Goal: Communication & Community: Answer question/provide support

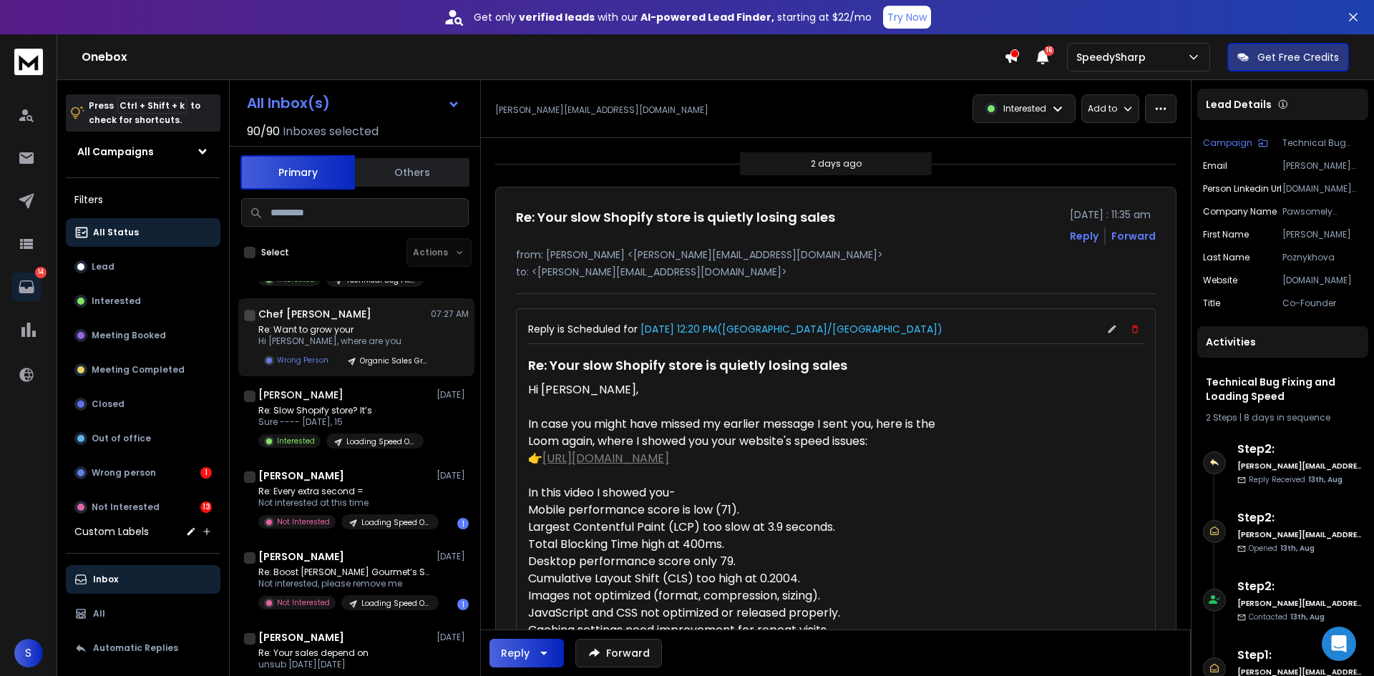
scroll to position [122, 0]
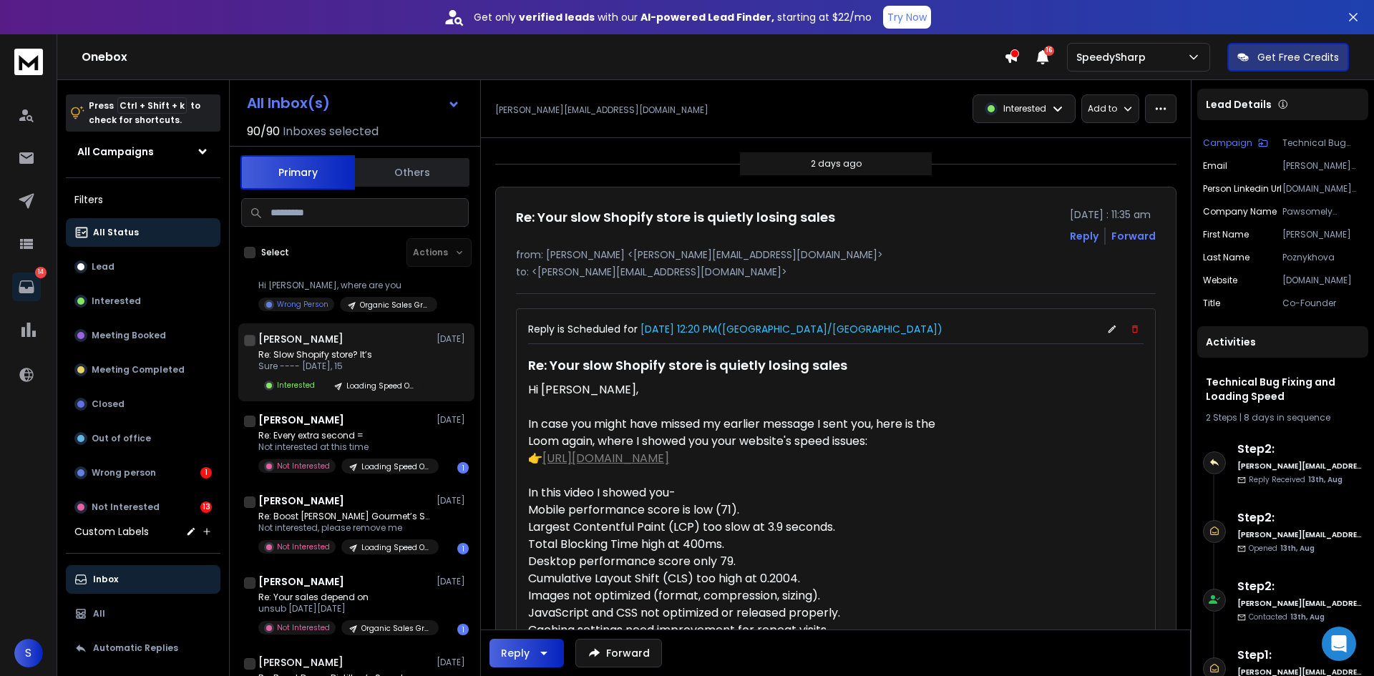
click at [338, 353] on p "Re: Slow Shopify store? It’s" at bounding box center [340, 354] width 165 height 11
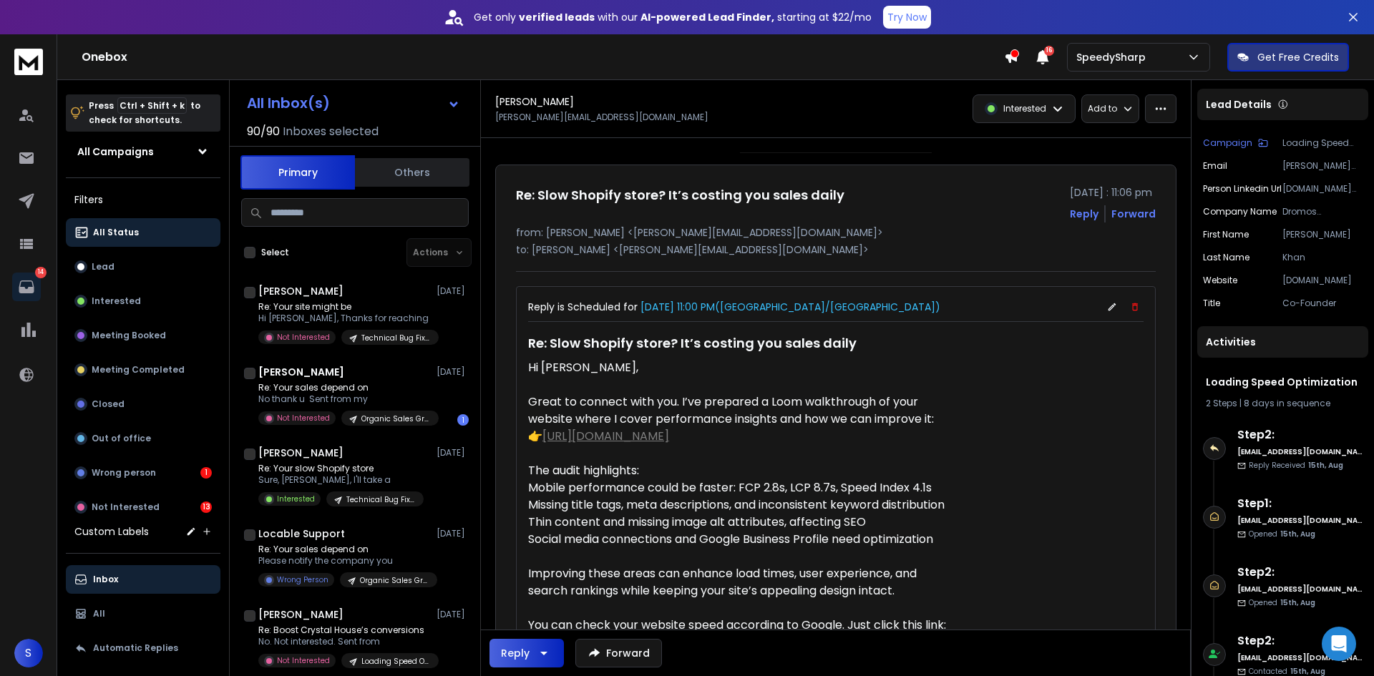
scroll to position [1336, 0]
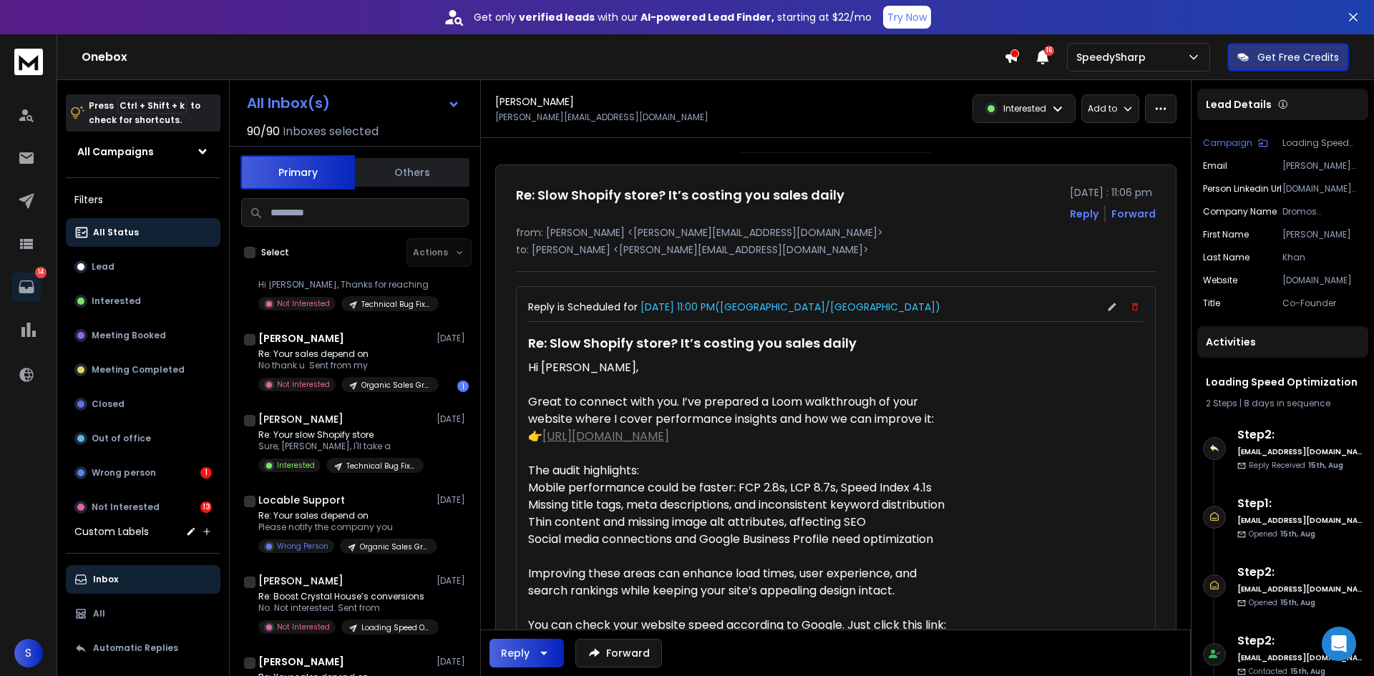
click at [386, 442] on p "Sure, [PERSON_NAME], I'll take a" at bounding box center [340, 446] width 165 height 11
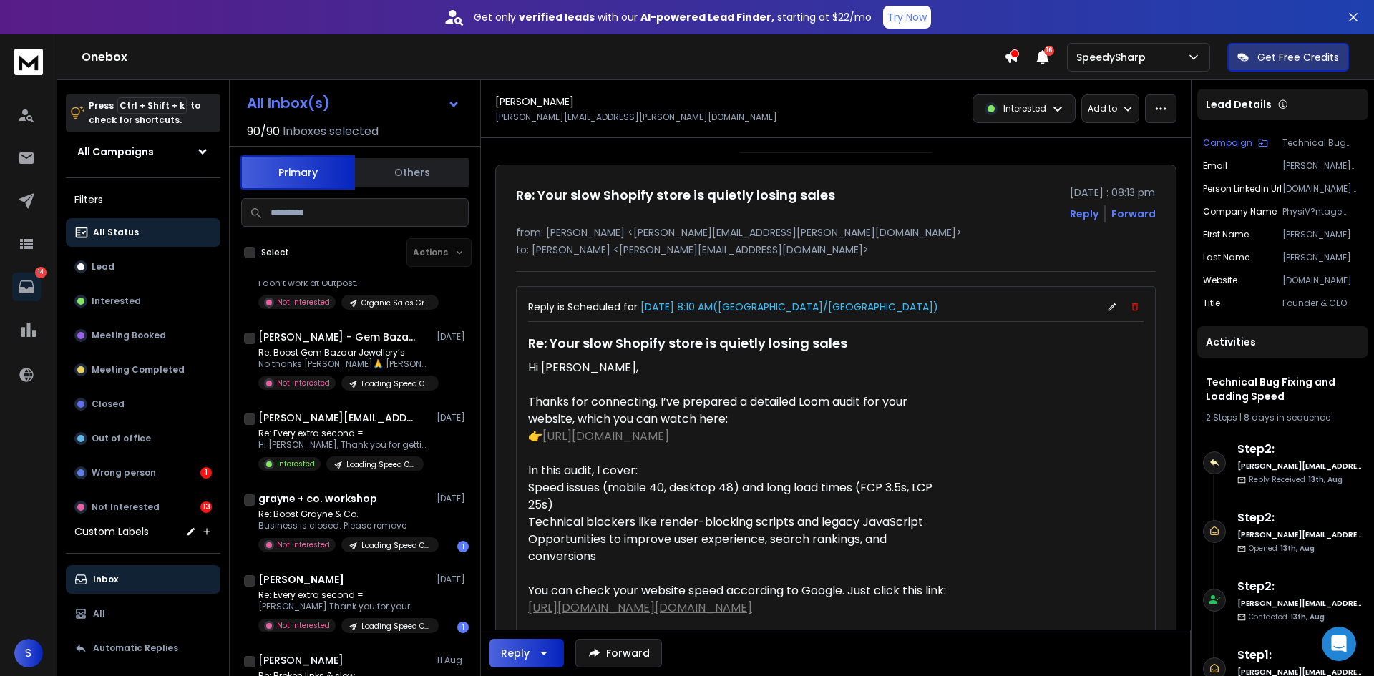
scroll to position [1937, 0]
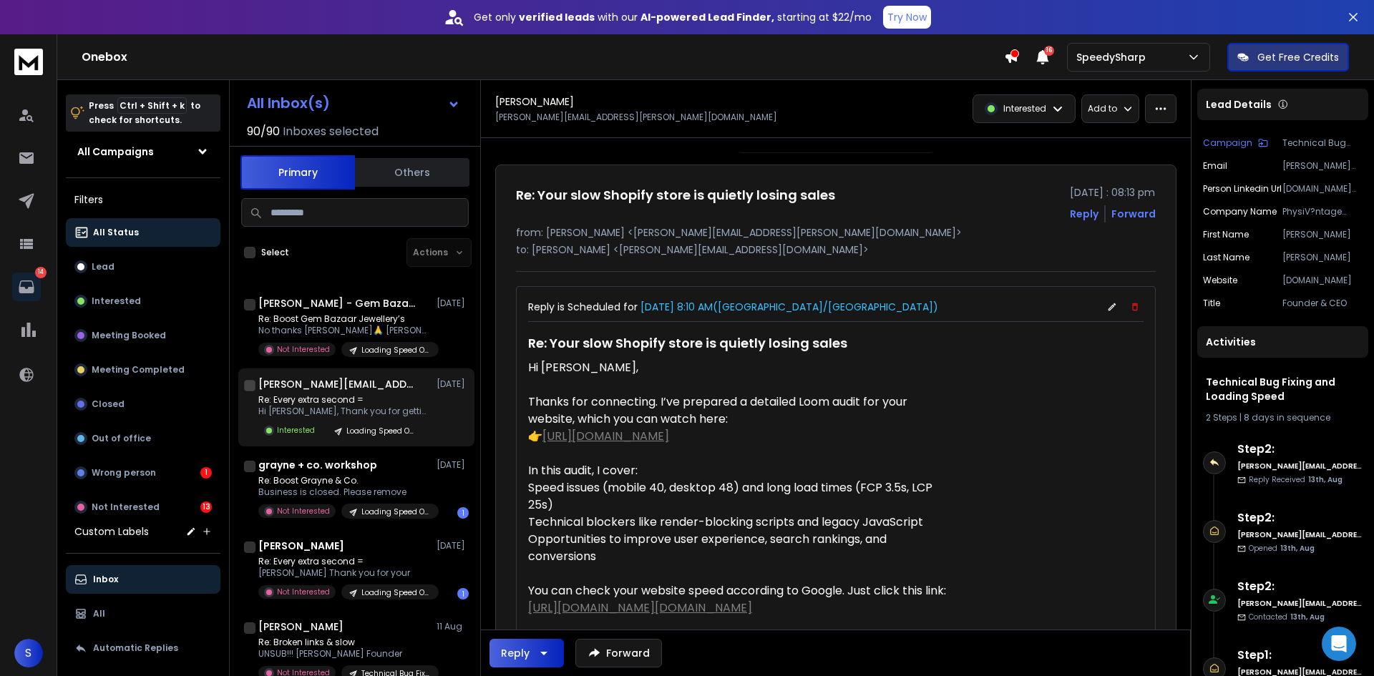
click at [341, 396] on p "Re: Every extra second =" at bounding box center [344, 399] width 172 height 11
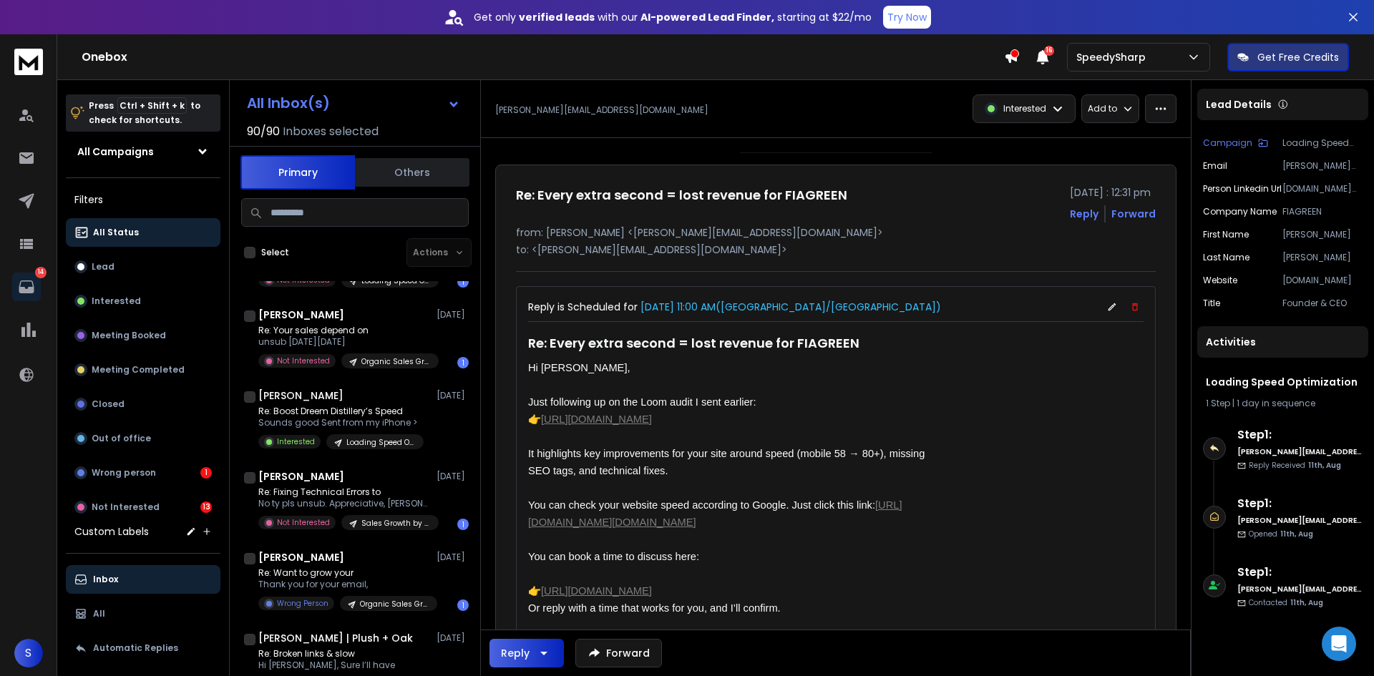
scroll to position [0, 0]
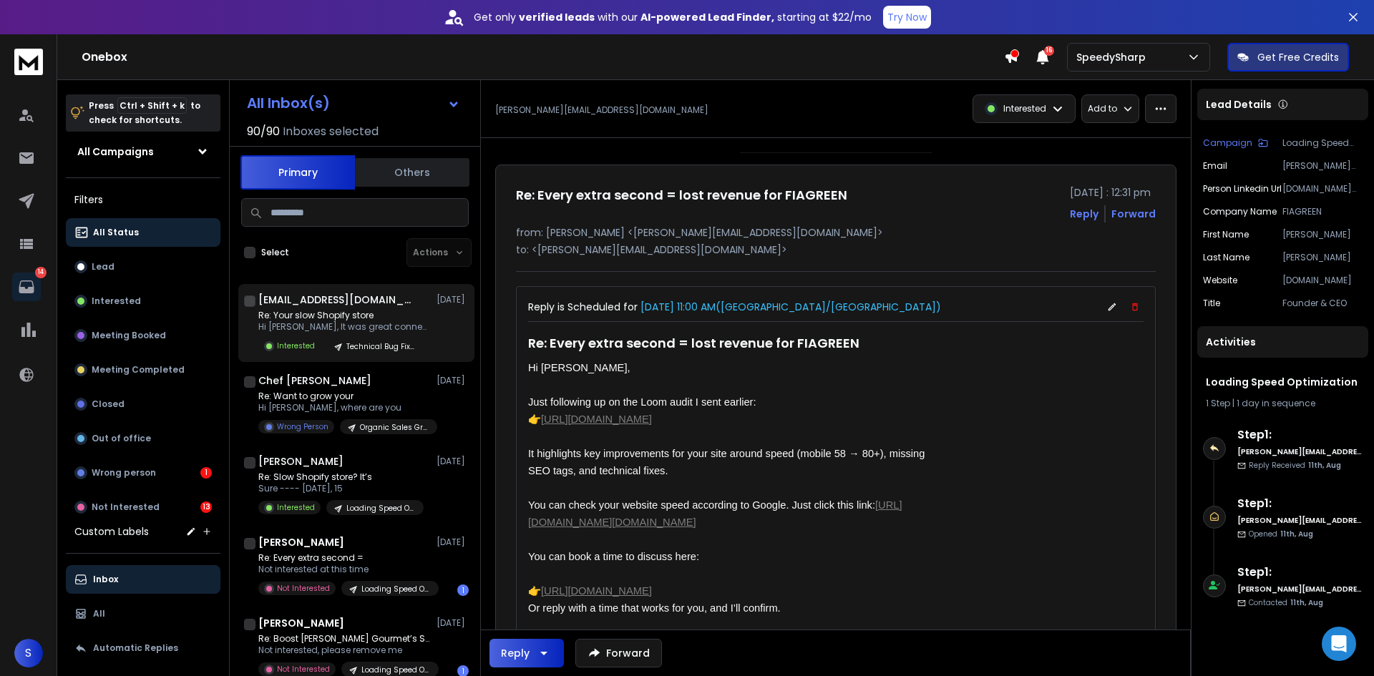
click at [328, 304] on h1 "[EMAIL_ADDRESS][DOMAIN_NAME]" at bounding box center [336, 300] width 157 height 14
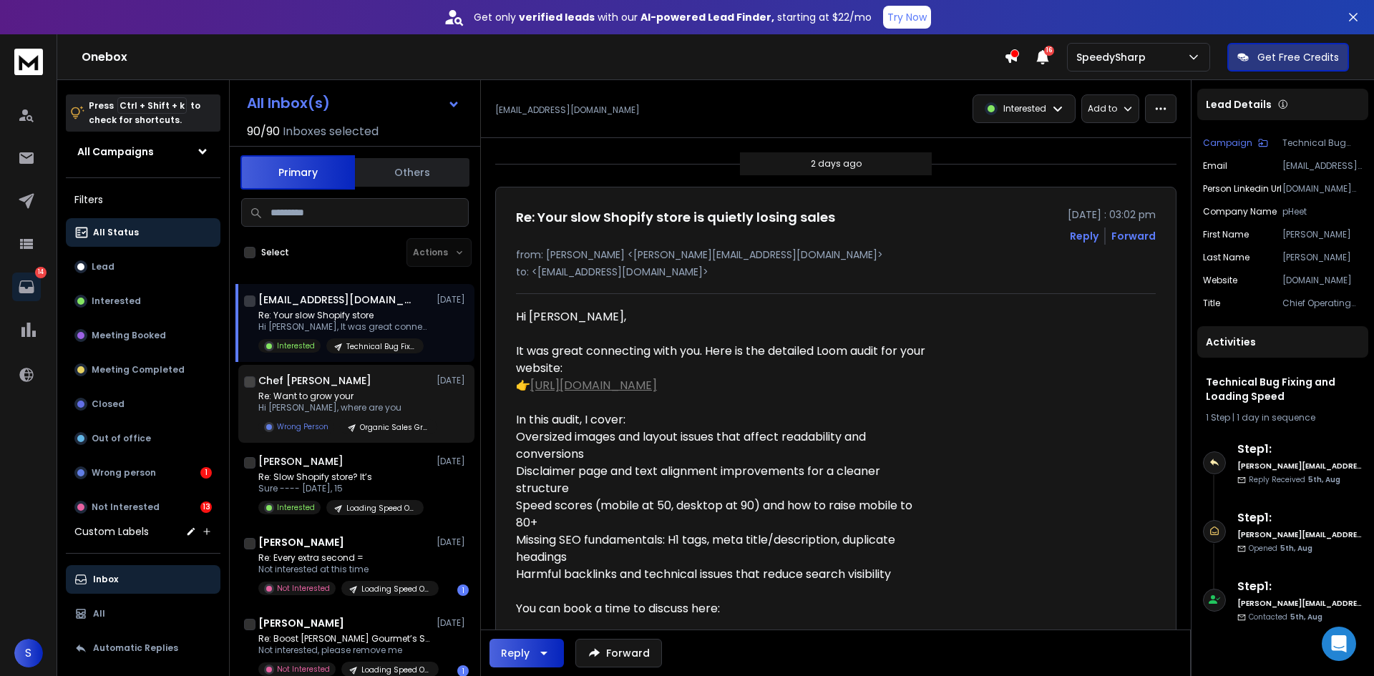
click at [326, 394] on p "Re: Want to grow your" at bounding box center [344, 396] width 172 height 11
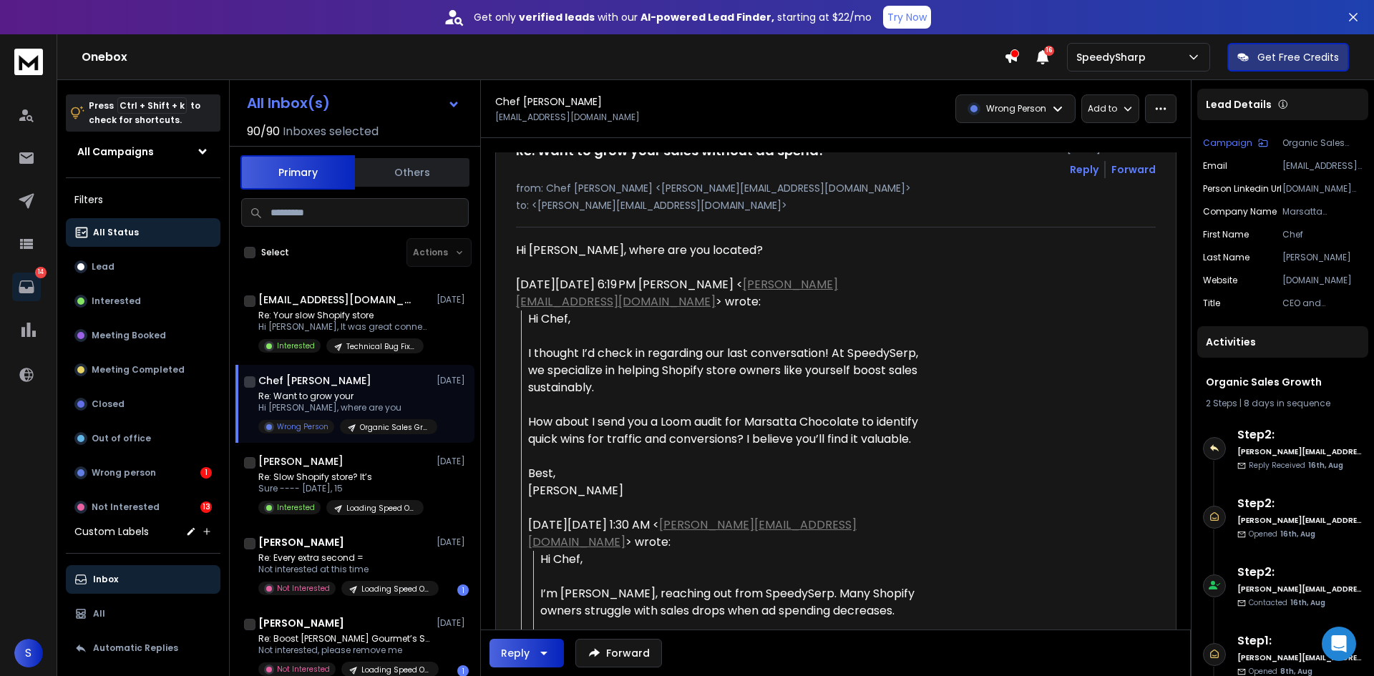
scroll to position [34, 0]
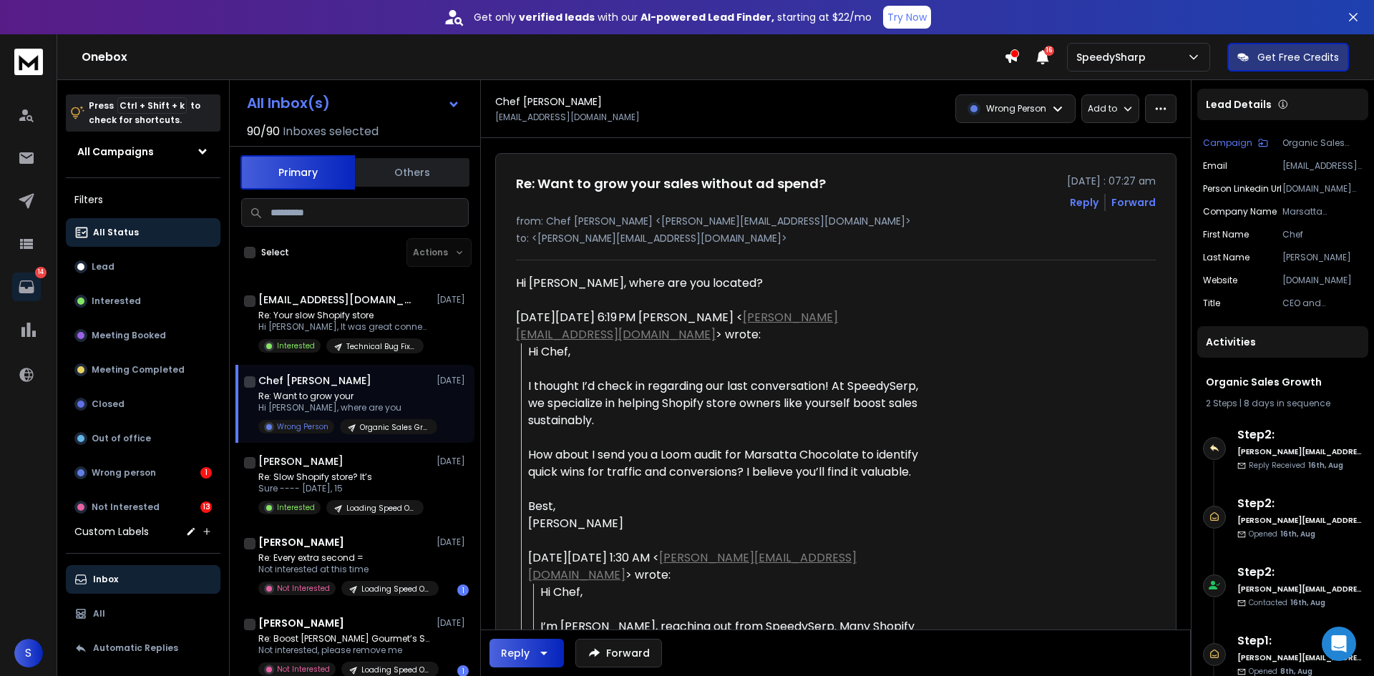
click at [1318, 286] on p "[DOMAIN_NAME]" at bounding box center [1322, 280] width 80 height 11
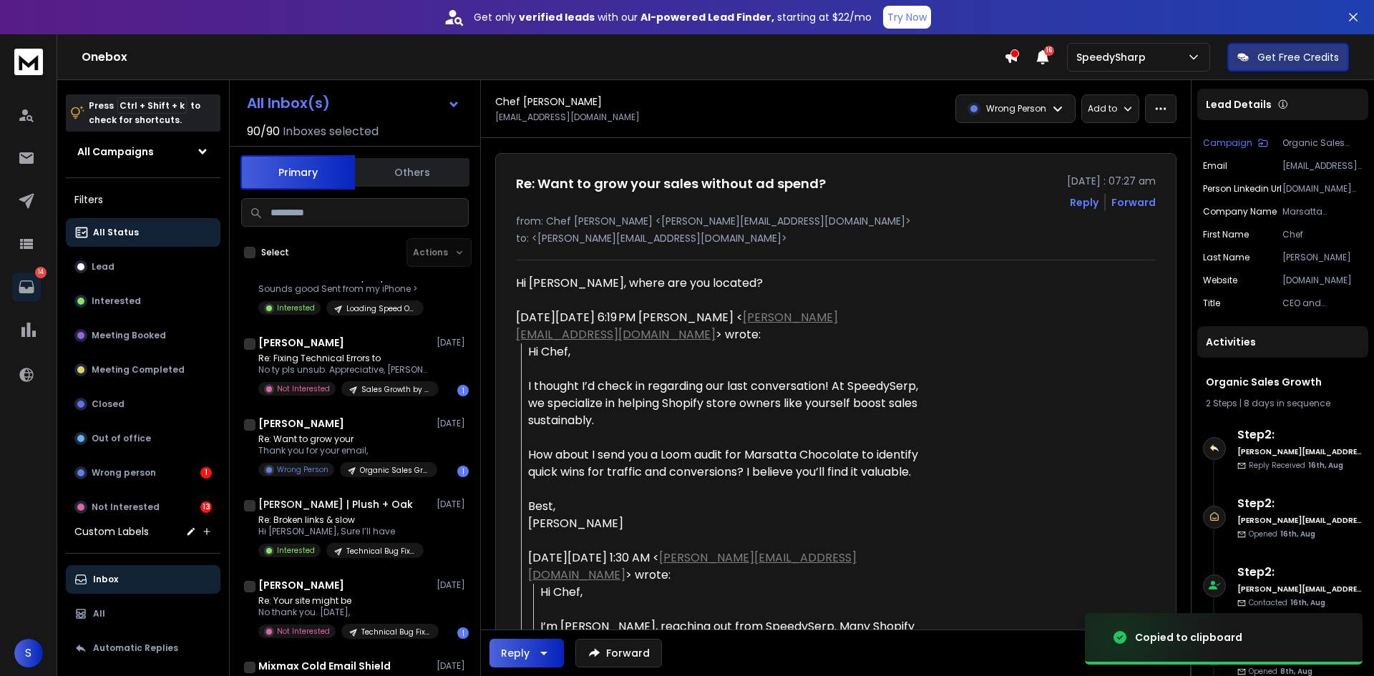
scroll to position [534, 0]
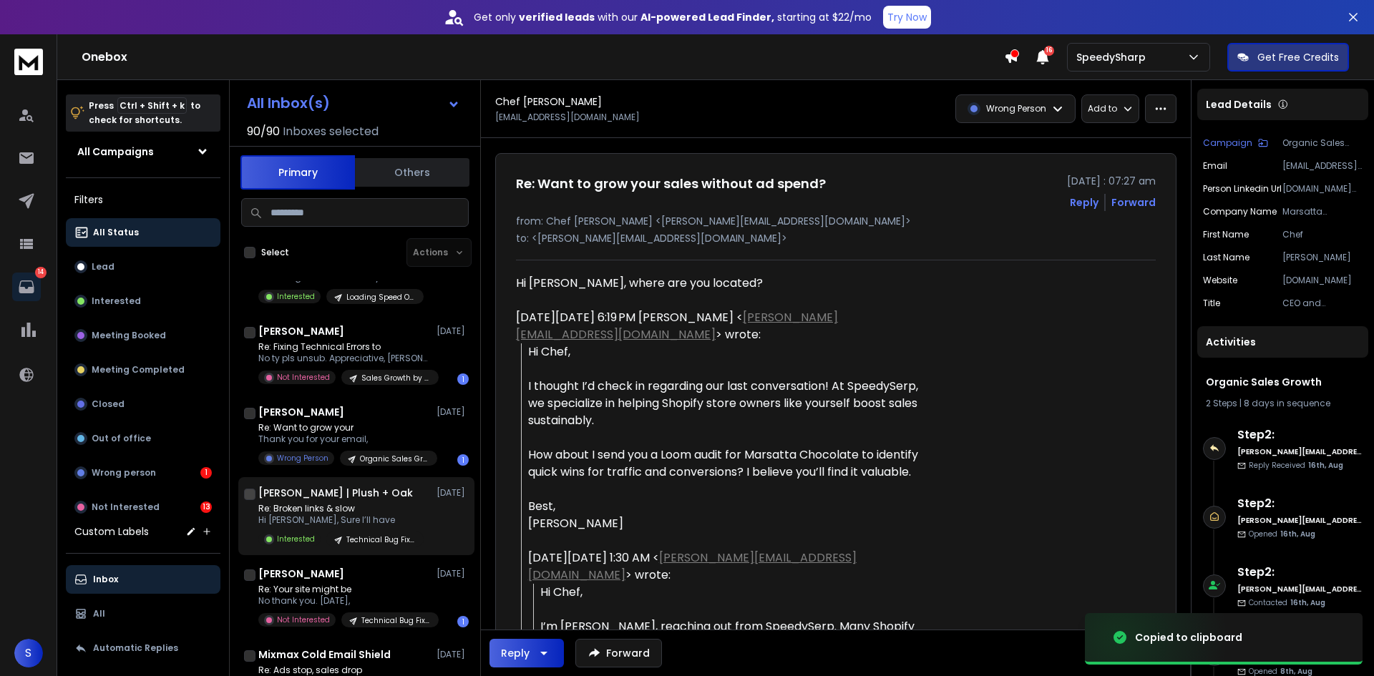
click at [306, 517] on p "Hi [PERSON_NAME], Sure I’ll have" at bounding box center [340, 519] width 165 height 11
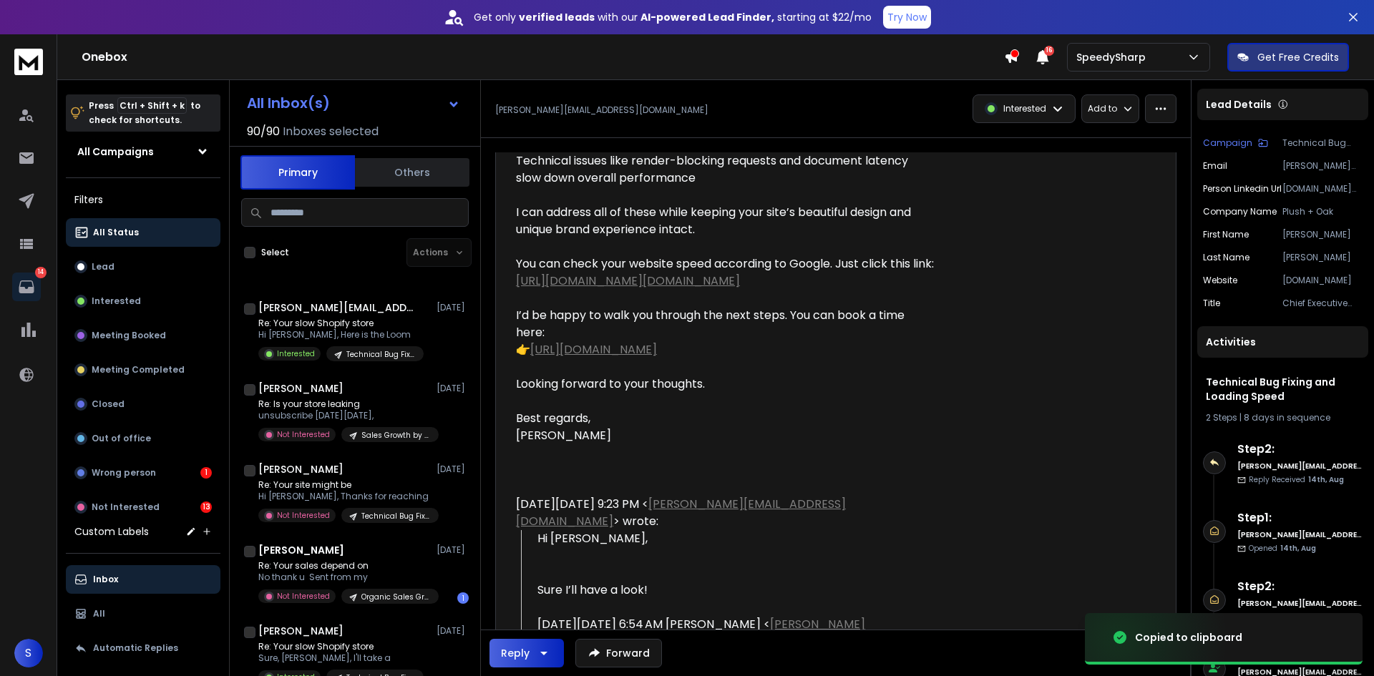
scroll to position [1102, 0]
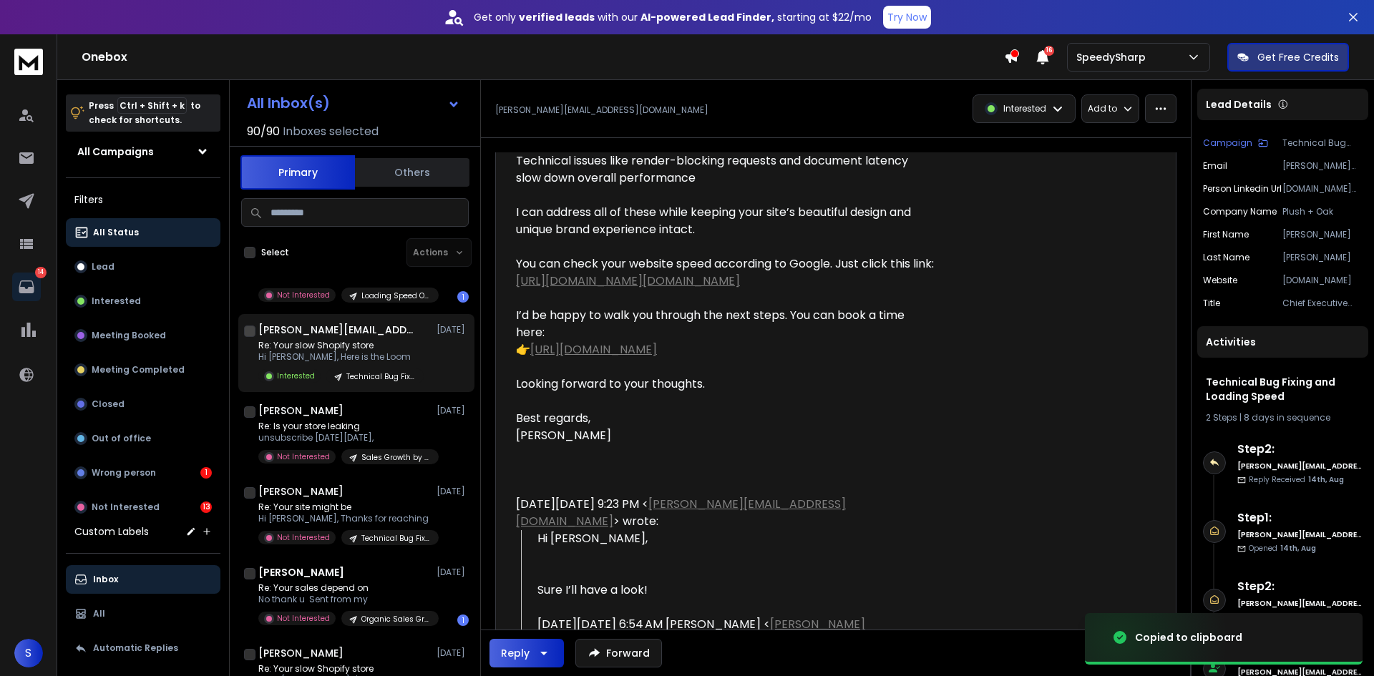
click at [358, 357] on p "Hi [PERSON_NAME], Here is the Loom" at bounding box center [340, 356] width 165 height 11
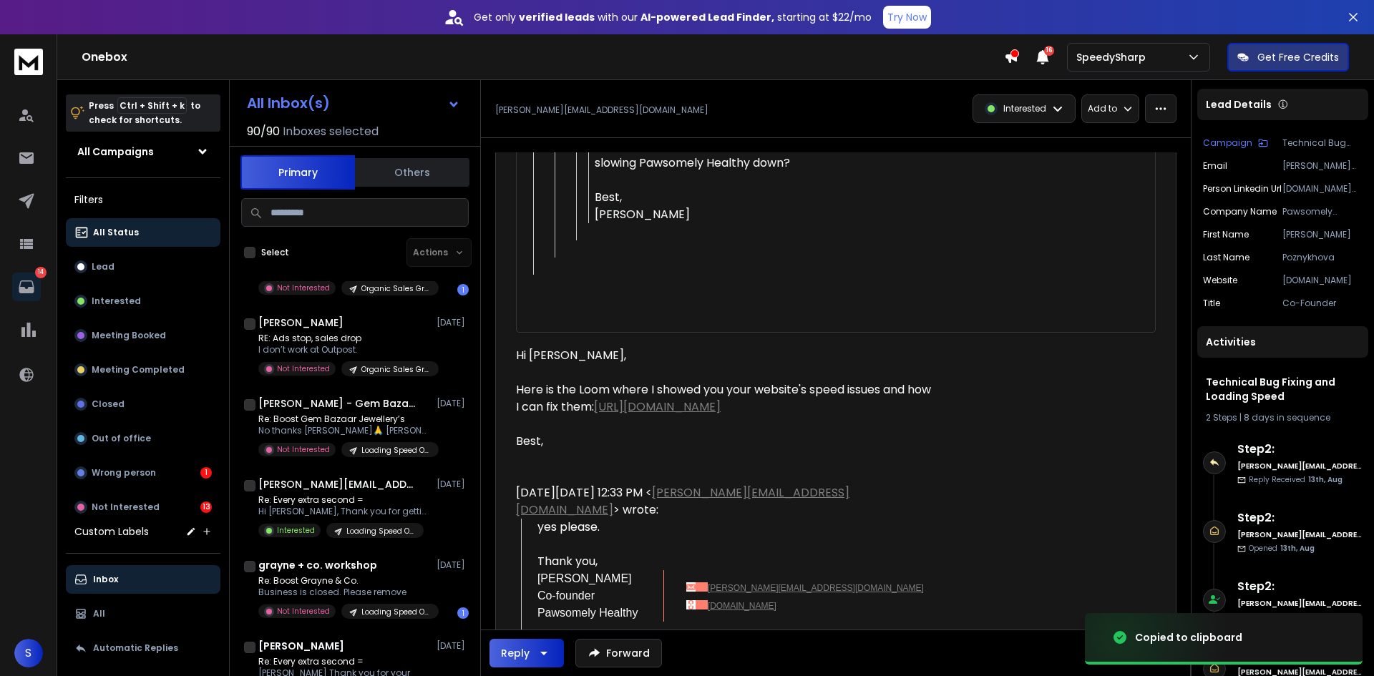
scroll to position [1847, 0]
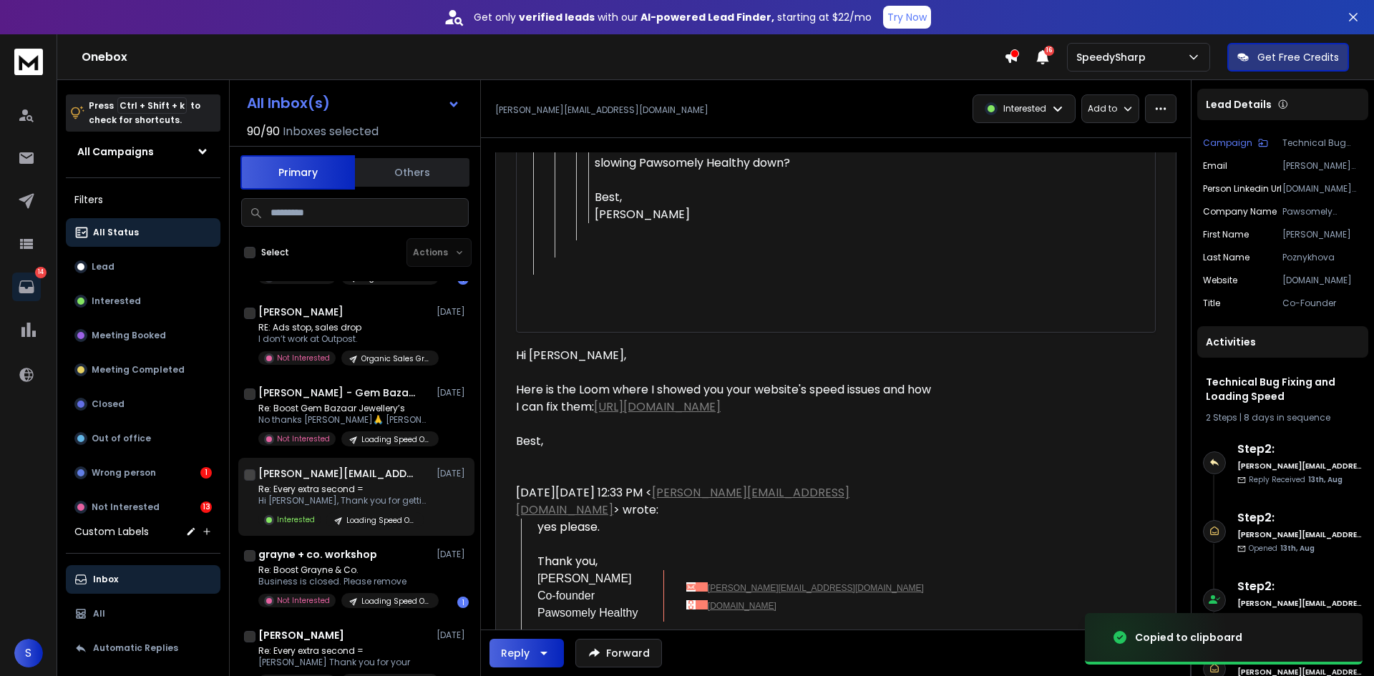
click at [346, 479] on h1 "[PERSON_NAME][EMAIL_ADDRESS][DOMAIN_NAME]" at bounding box center [336, 473] width 157 height 14
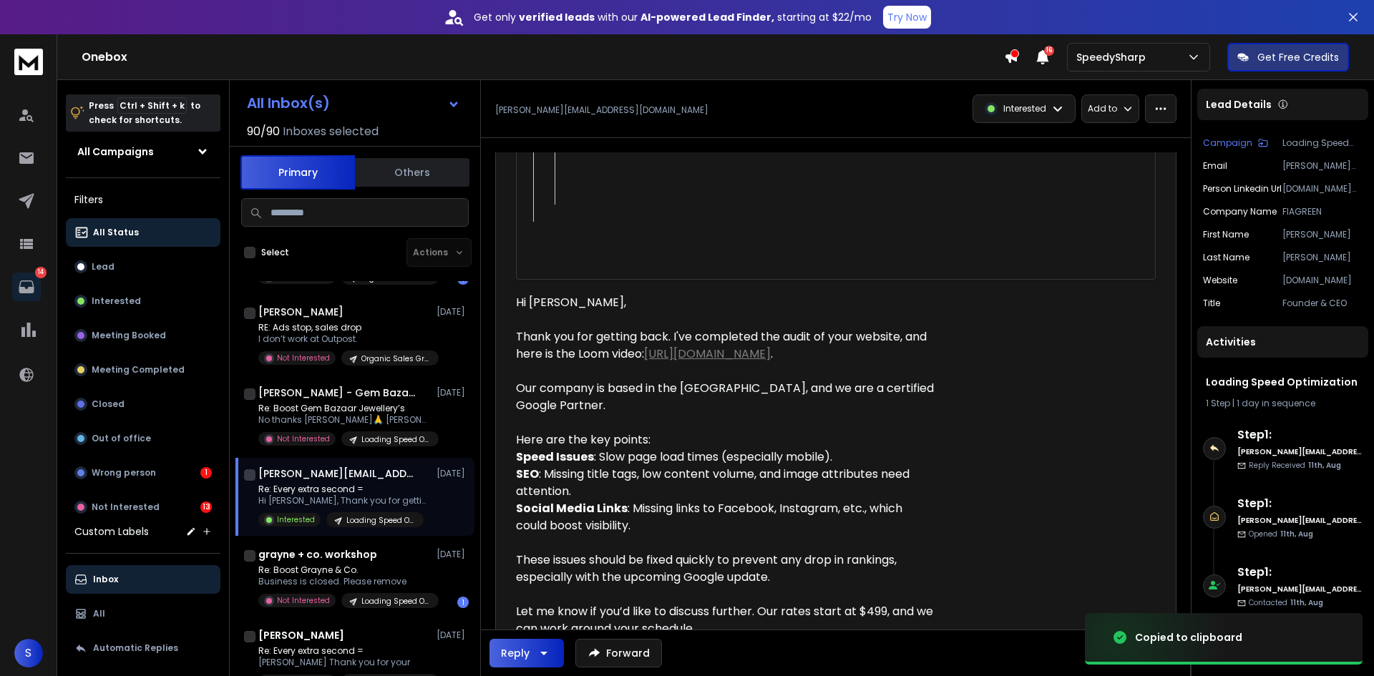
scroll to position [1603, 0]
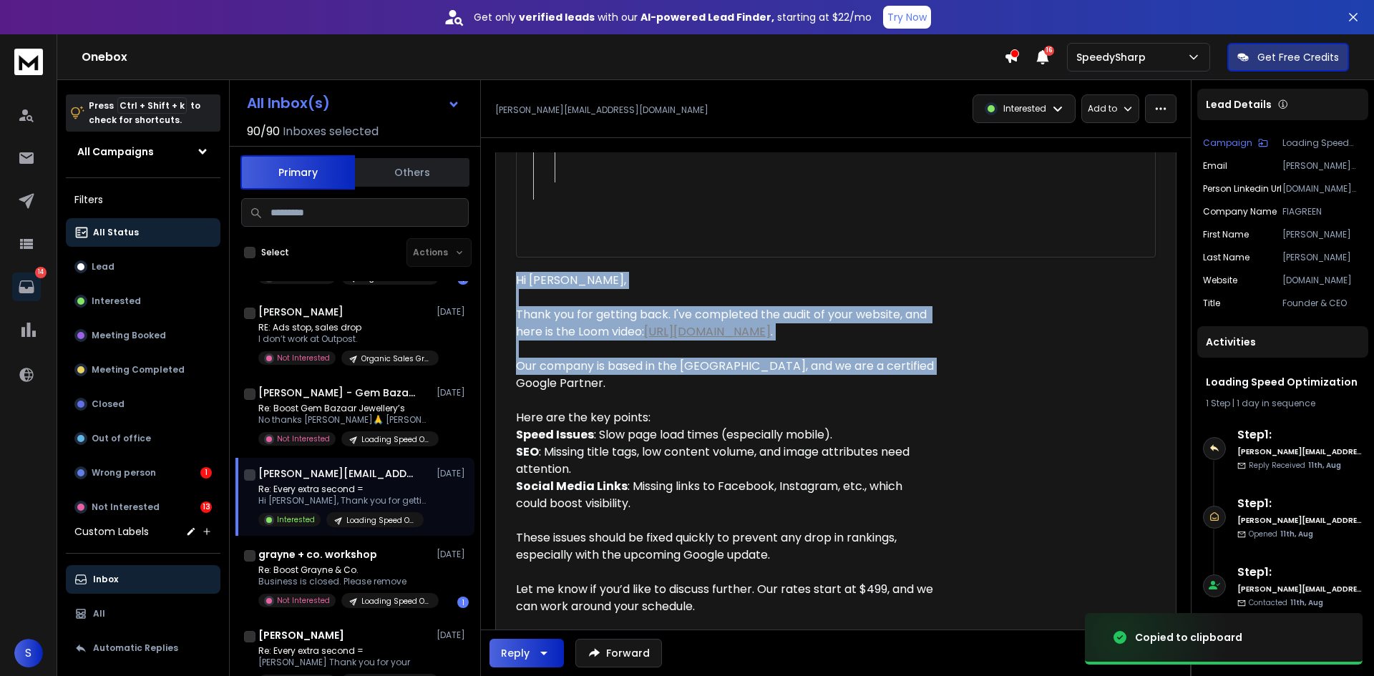
drag, startPoint x: 510, startPoint y: 260, endPoint x: 935, endPoint y: 374, distance: 440.1
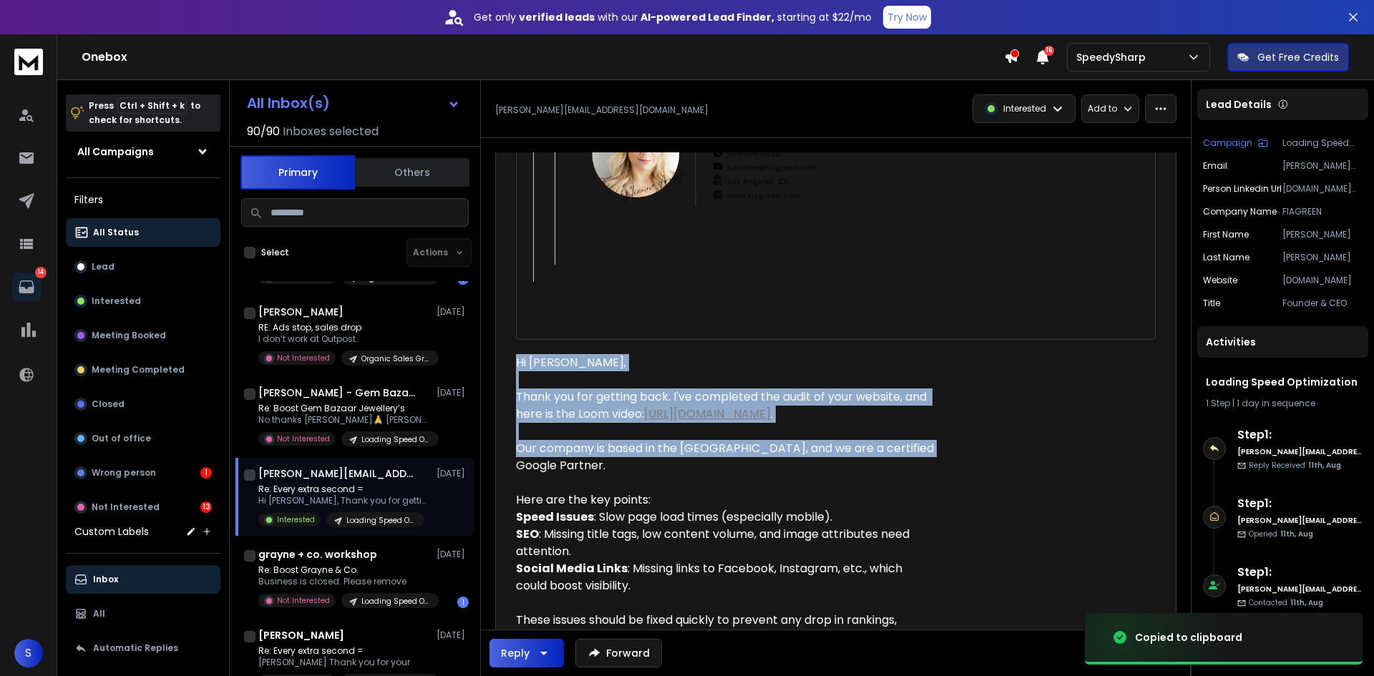
scroll to position [1543, 0]
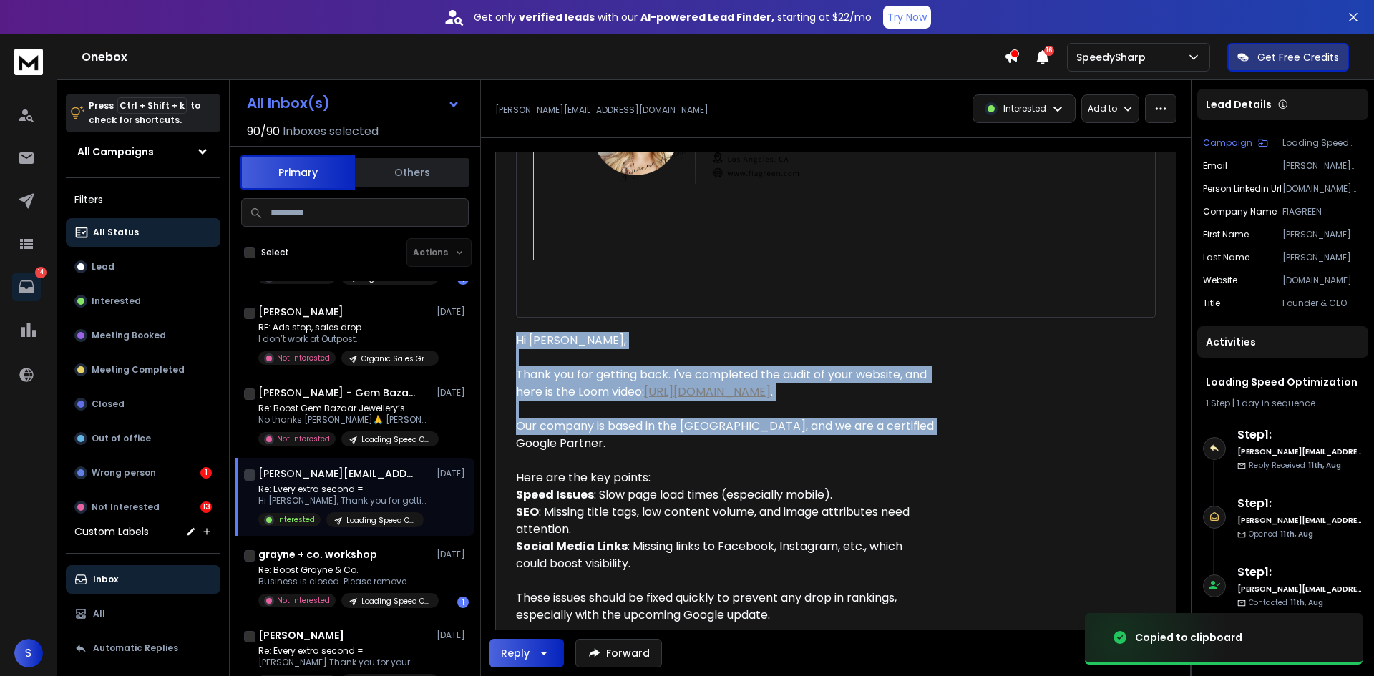
copy div "Hi [PERSON_NAME], Thank you for getting back. I've completed the audit of your …"
click at [771, 389] on link "[URL][DOMAIN_NAME]" at bounding box center [707, 391] width 127 height 16
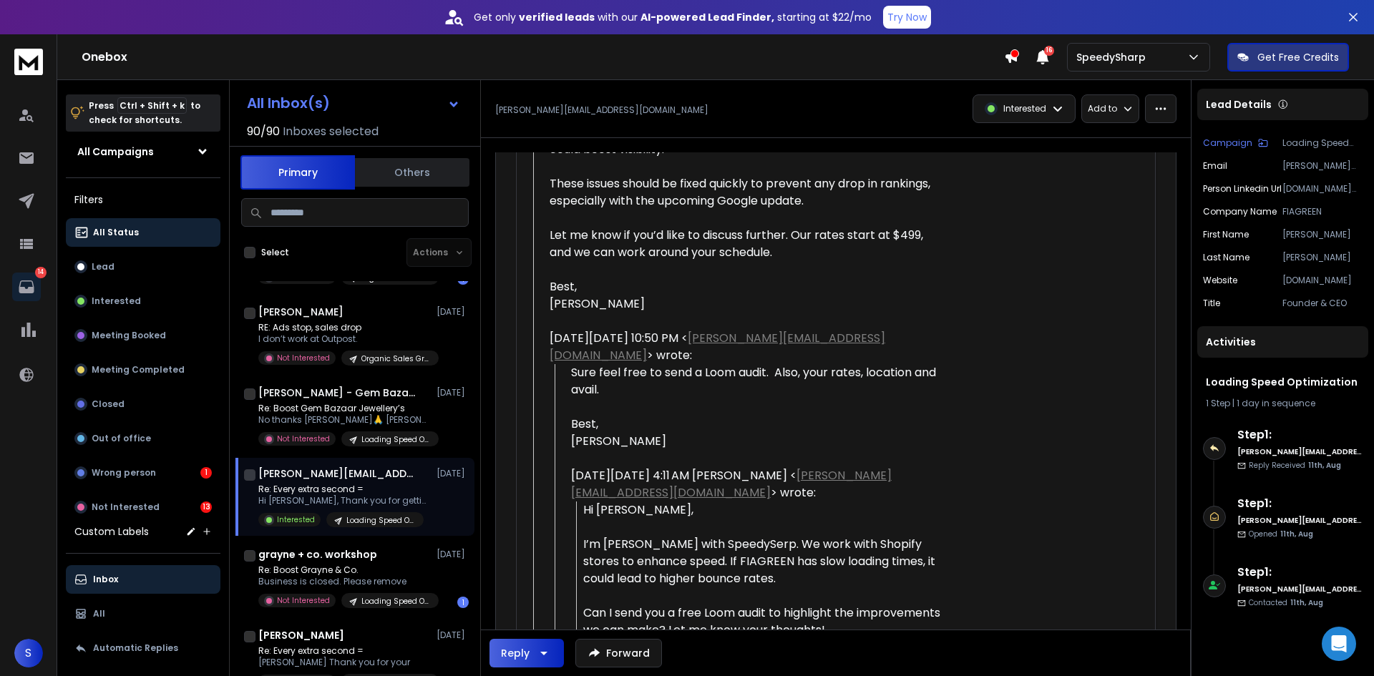
scroll to position [786, 0]
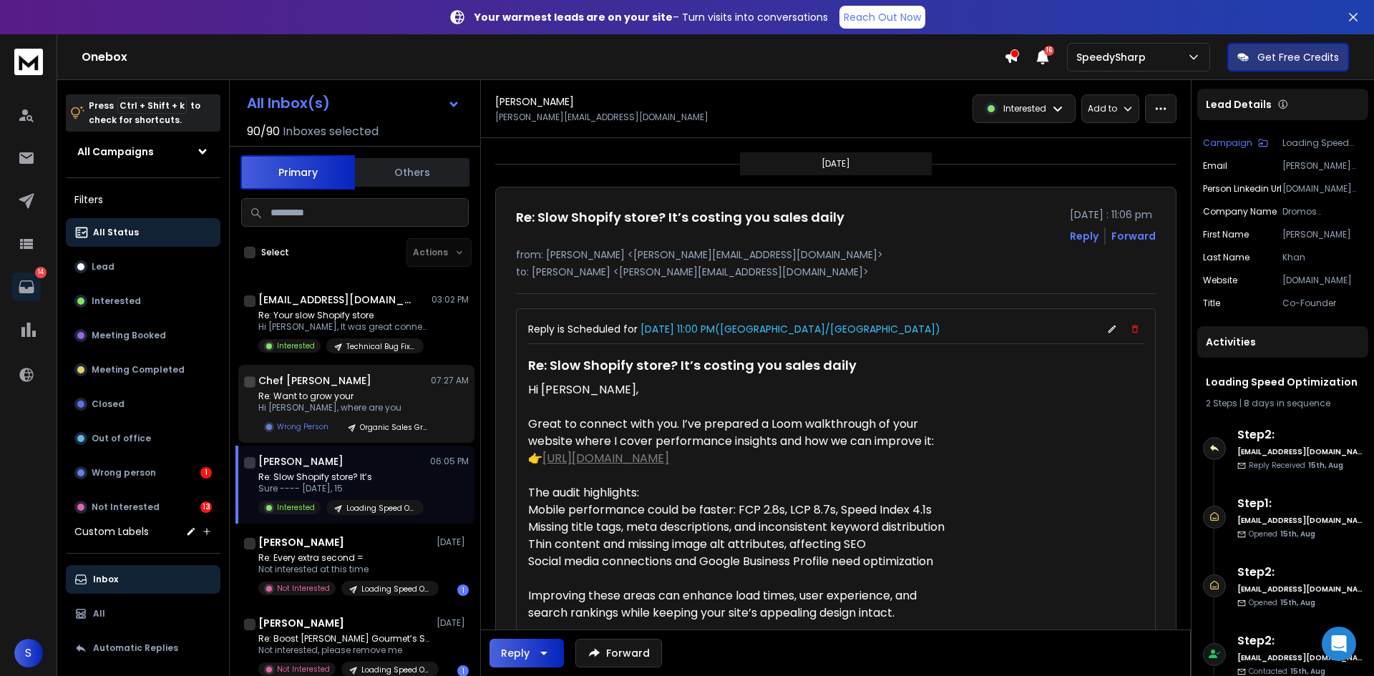
scroll to position [44, 0]
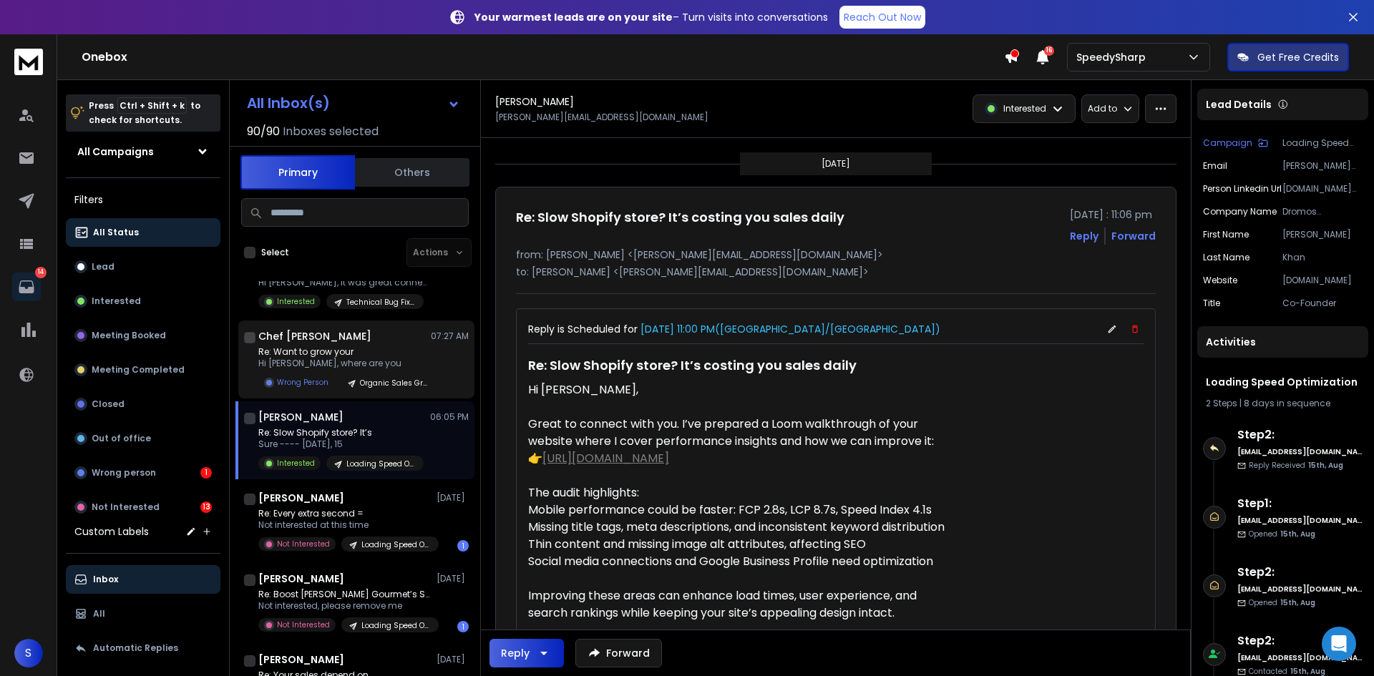
click at [328, 339] on h1 "Chef [PERSON_NAME]" at bounding box center [314, 336] width 113 height 14
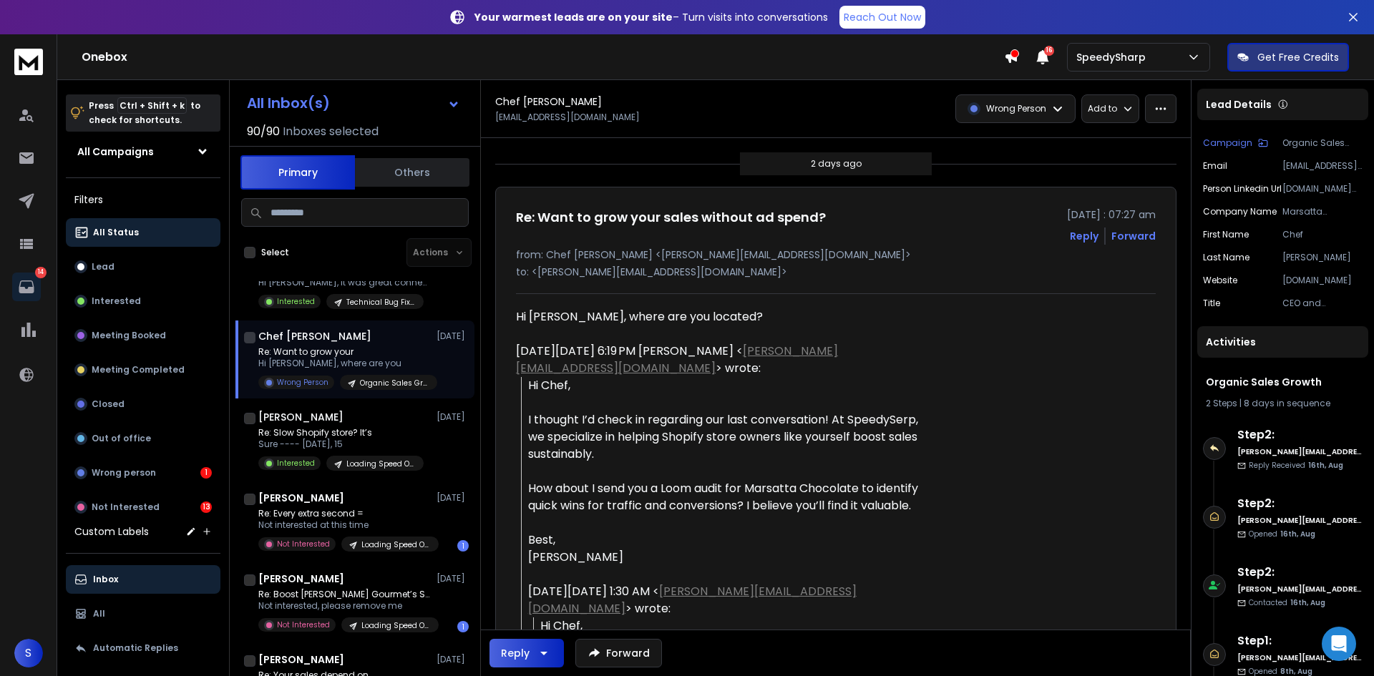
click at [517, 653] on div "Reply" at bounding box center [515, 653] width 29 height 14
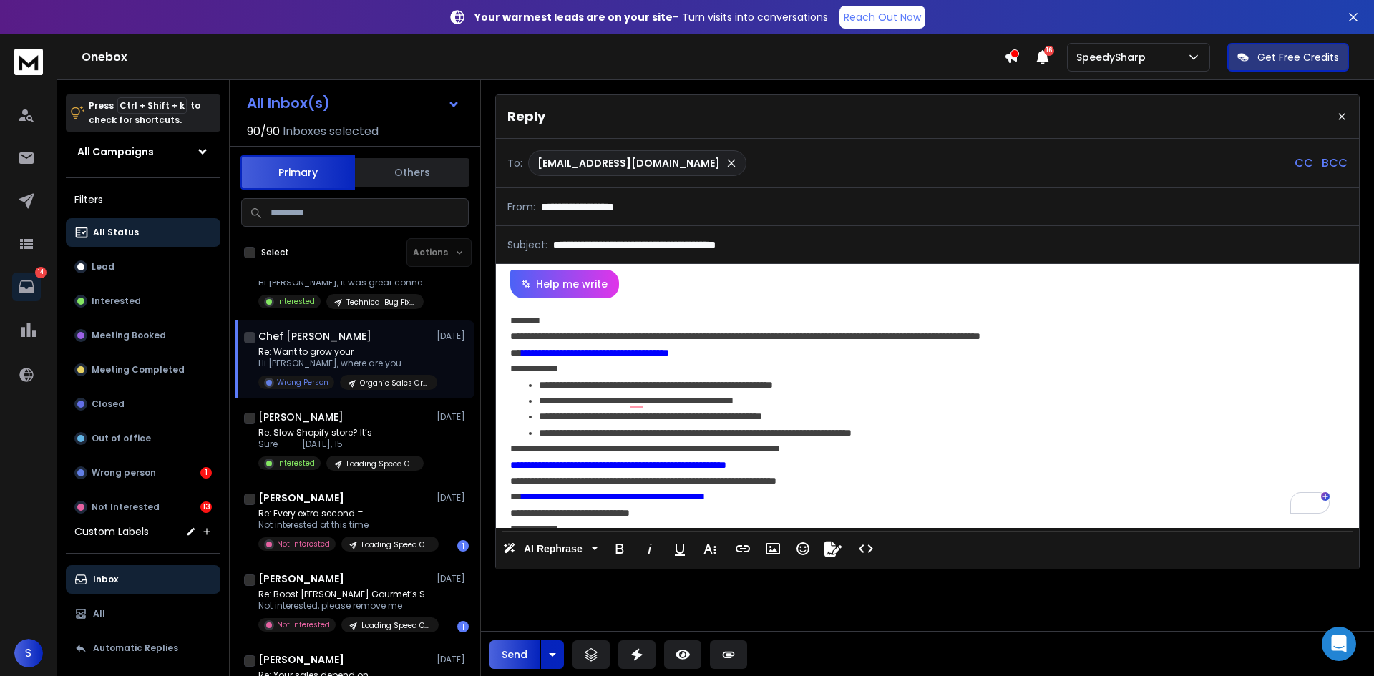
click at [573, 322] on p "********" at bounding box center [919, 321] width 819 height 16
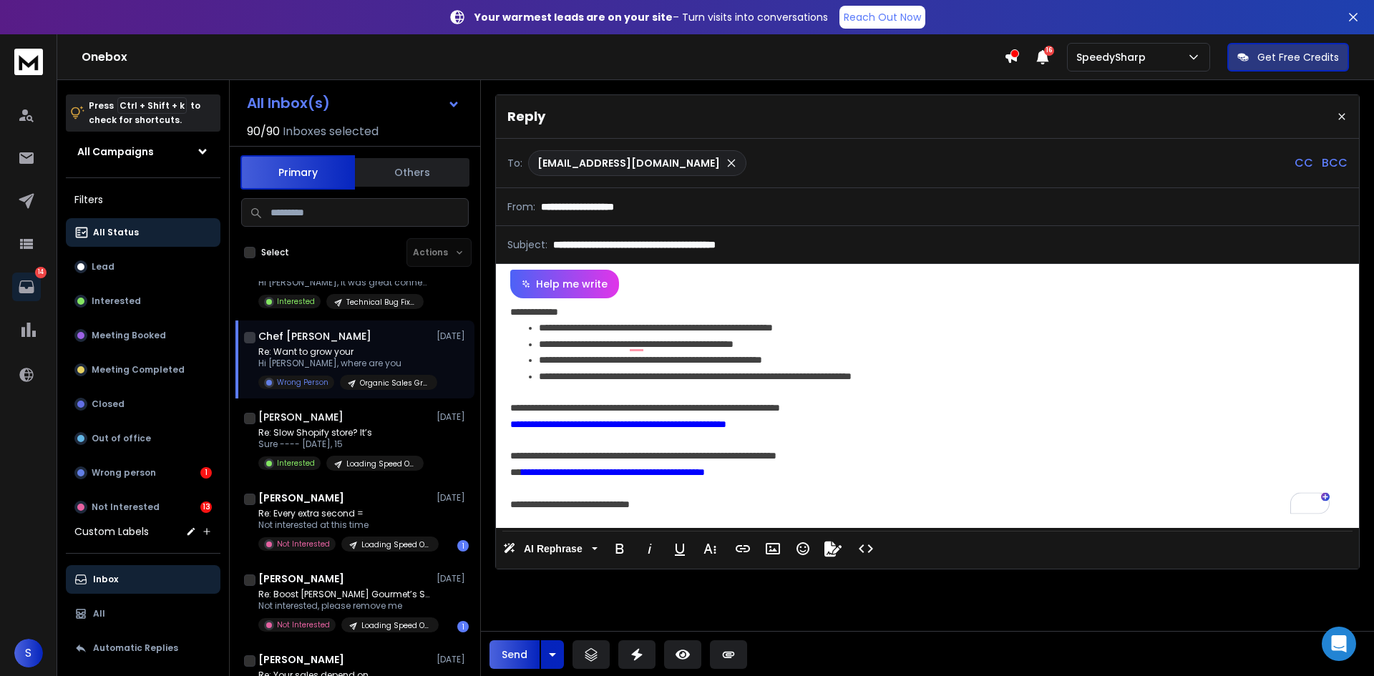
scroll to position [100, 0]
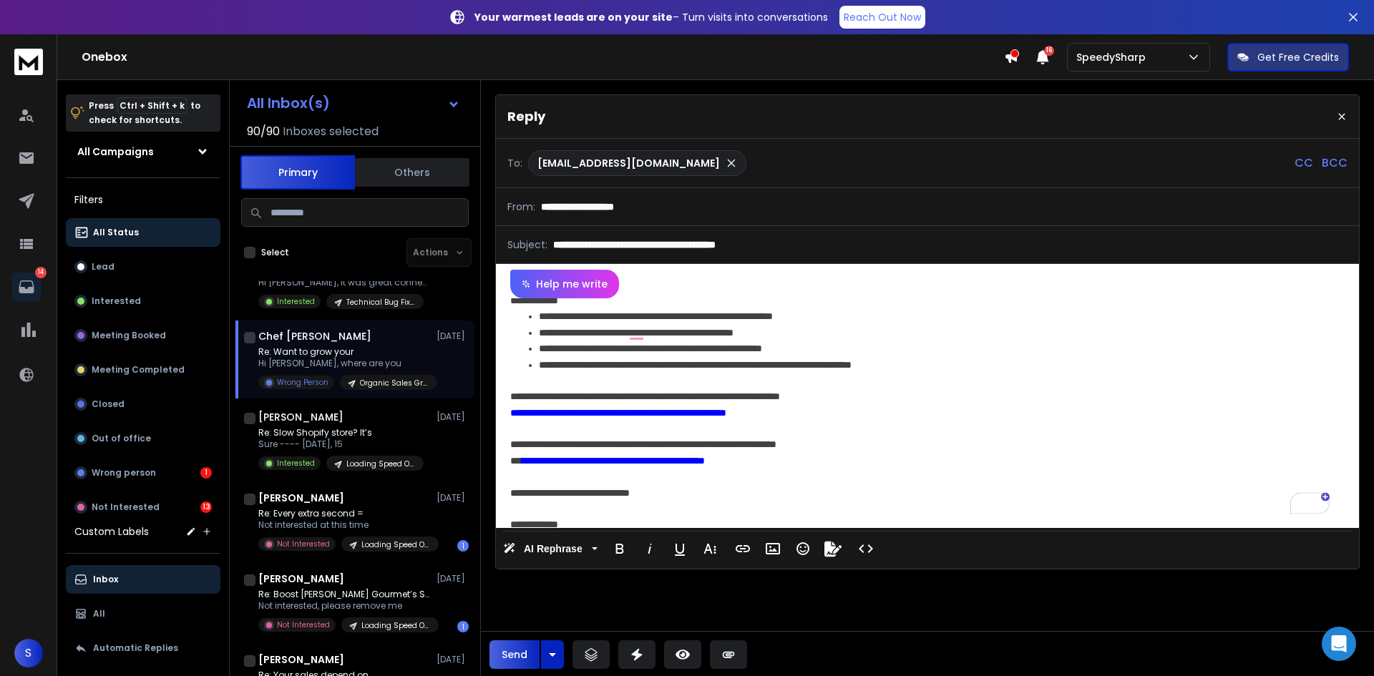
click at [726, 411] on link "**********" at bounding box center [618, 413] width 216 height 10
click at [706, 448] on icon "button" at bounding box center [698, 446] width 17 height 17
click at [818, 410] on p "**********" at bounding box center [919, 397] width 819 height 48
paste div "To enrich screen reader interactions, please activate Accessibility in Grammarl…"
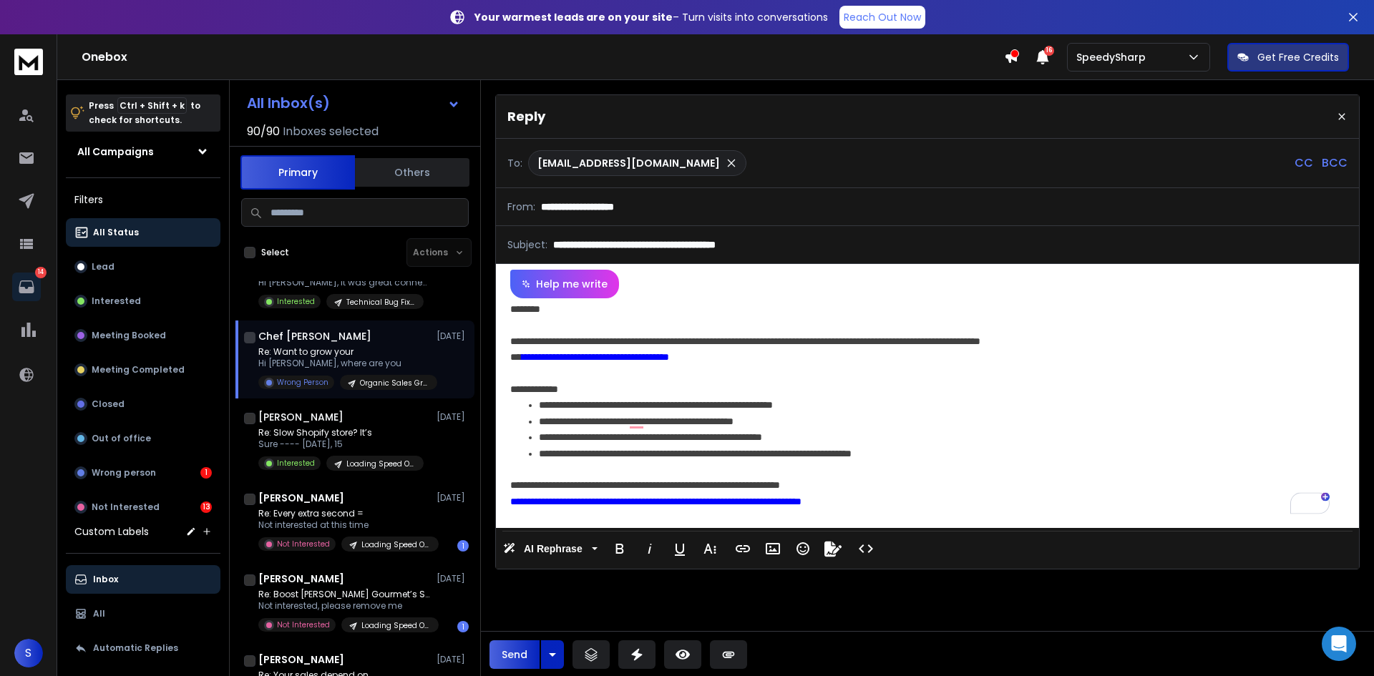
scroll to position [0, 0]
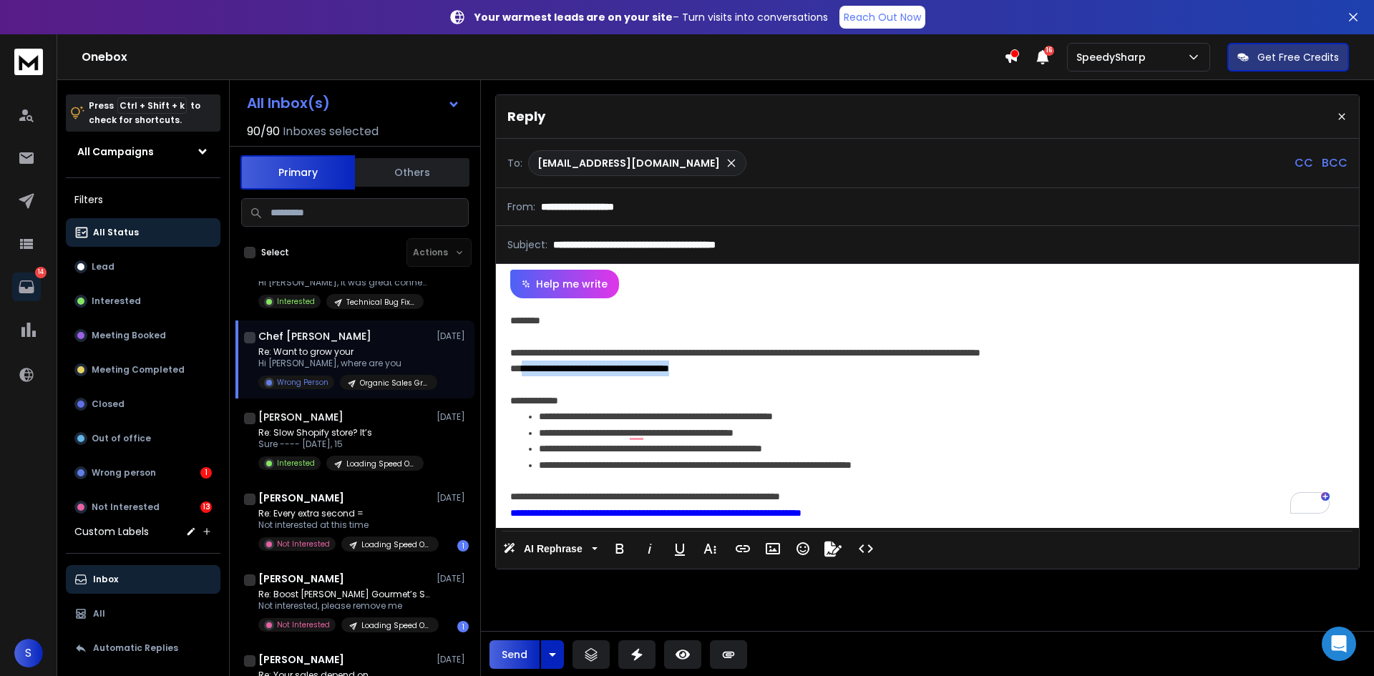
drag, startPoint x: 731, startPoint y: 372, endPoint x: 529, endPoint y: 369, distance: 202.5
click at [529, 369] on p "**********" at bounding box center [919, 361] width 819 height 32
click at [613, 353] on p "**********" at bounding box center [919, 361] width 819 height 32
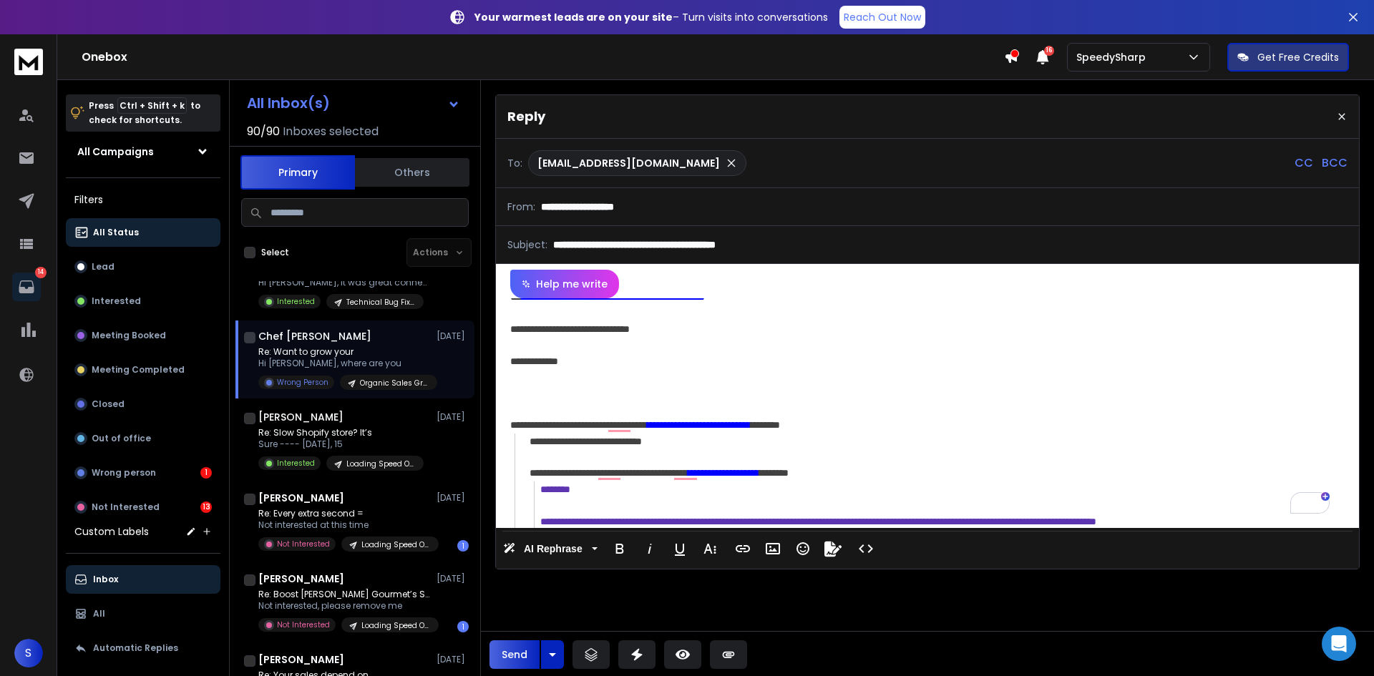
scroll to position [345, 0]
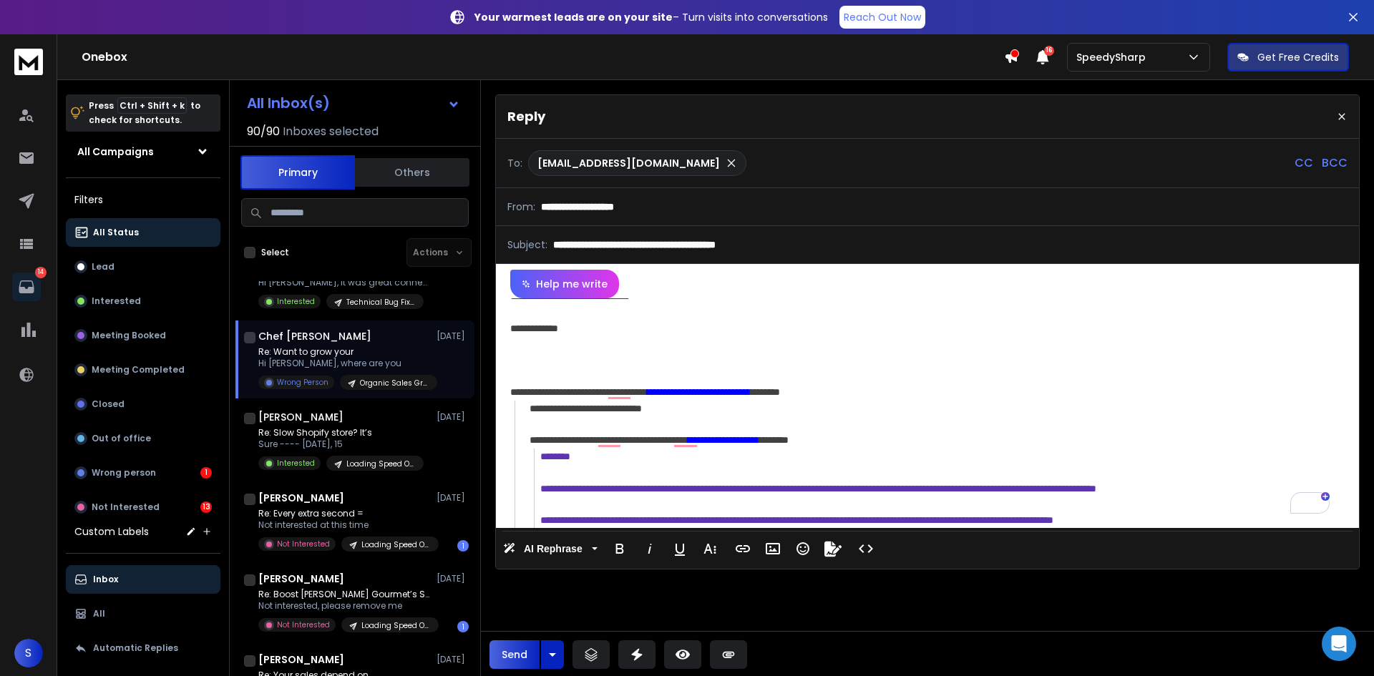
click at [552, 653] on icon "button" at bounding box center [552, 654] width 17 height 17
click at [534, 617] on p "Send Later" at bounding box center [536, 618] width 53 height 14
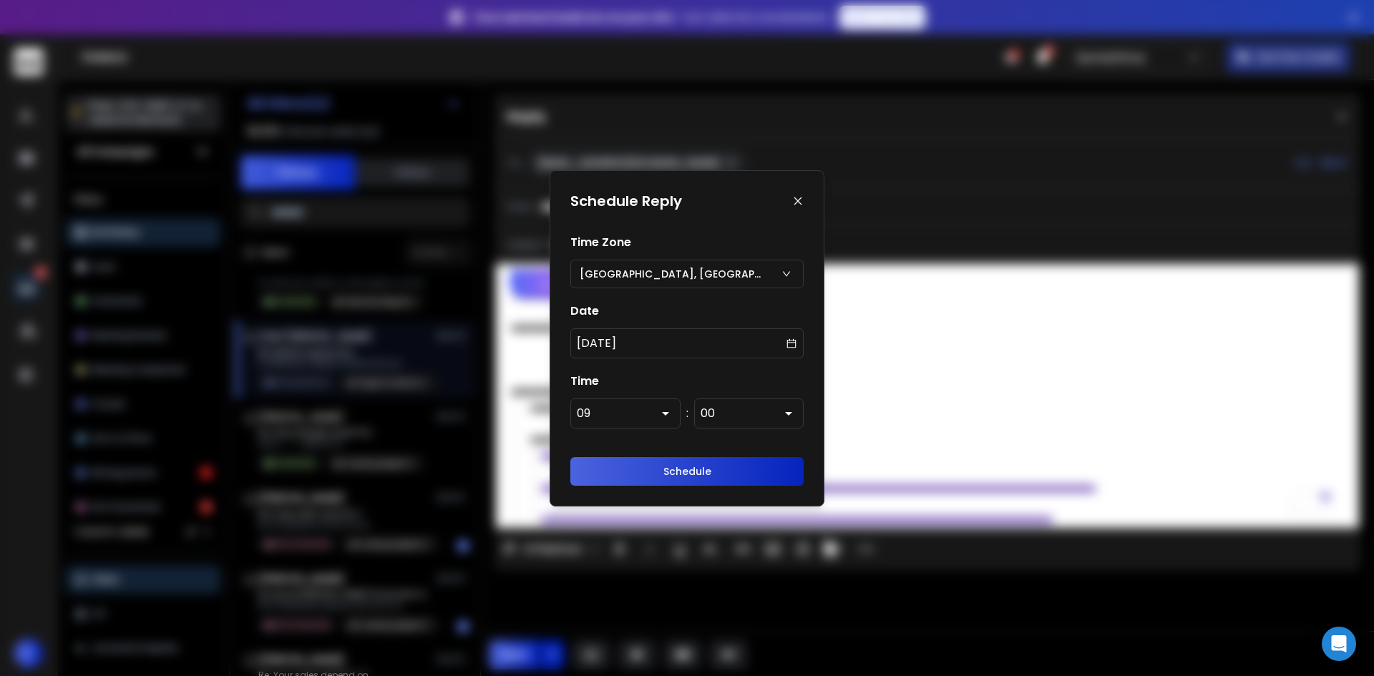
click at [645, 413] on div "09" at bounding box center [625, 414] width 110 height 30
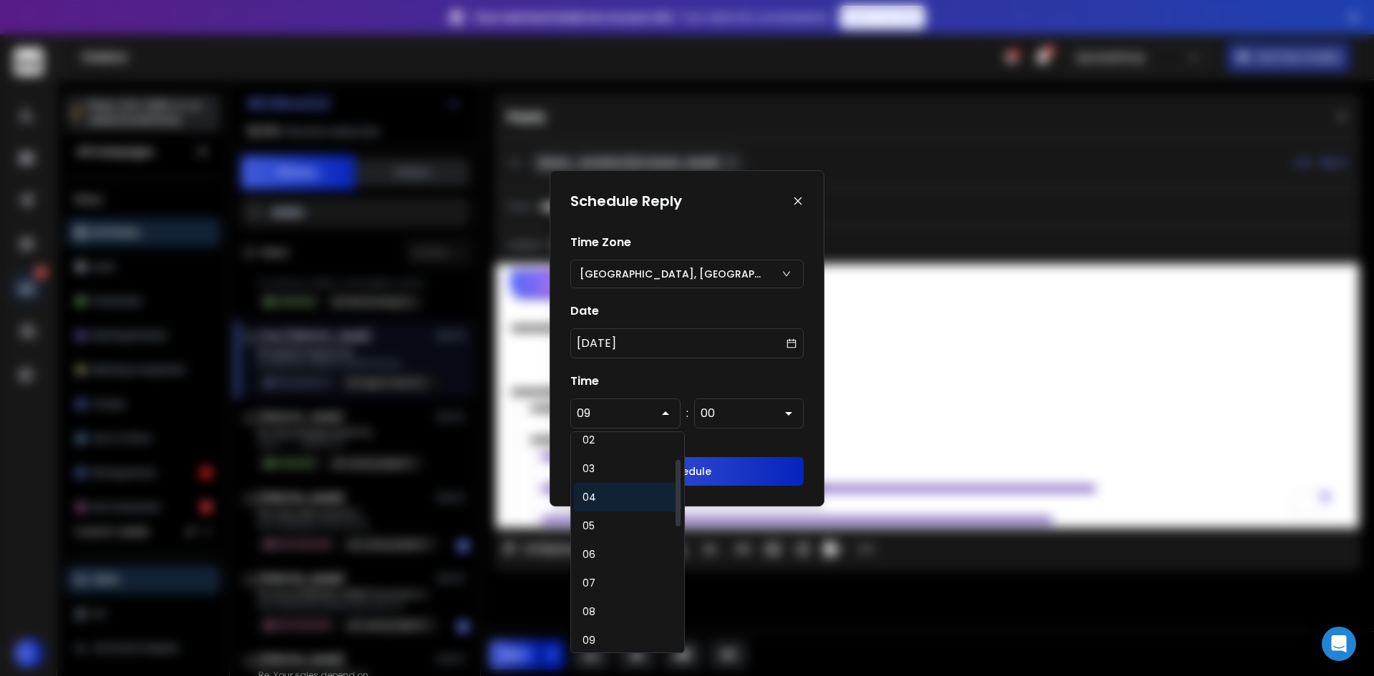
scroll to position [78, 0]
click at [600, 564] on div "07" at bounding box center [627, 571] width 107 height 29
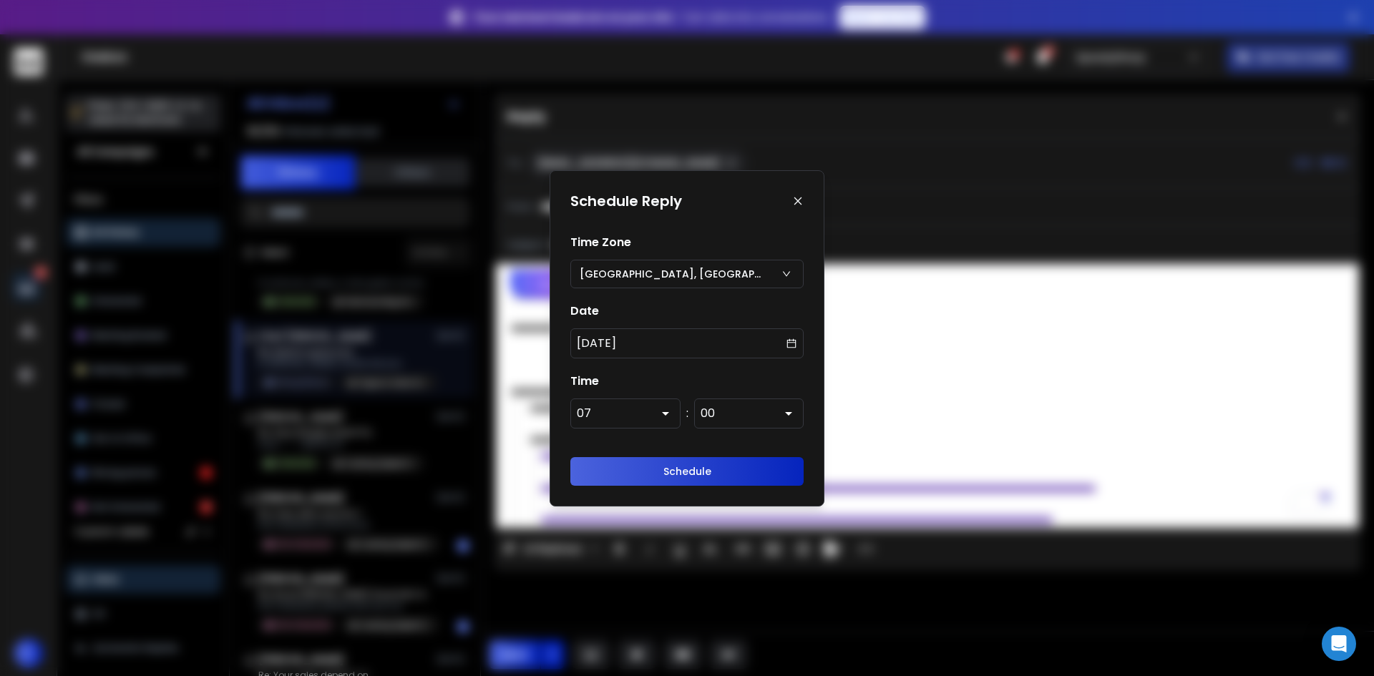
click at [758, 414] on div "00" at bounding box center [749, 414] width 110 height 30
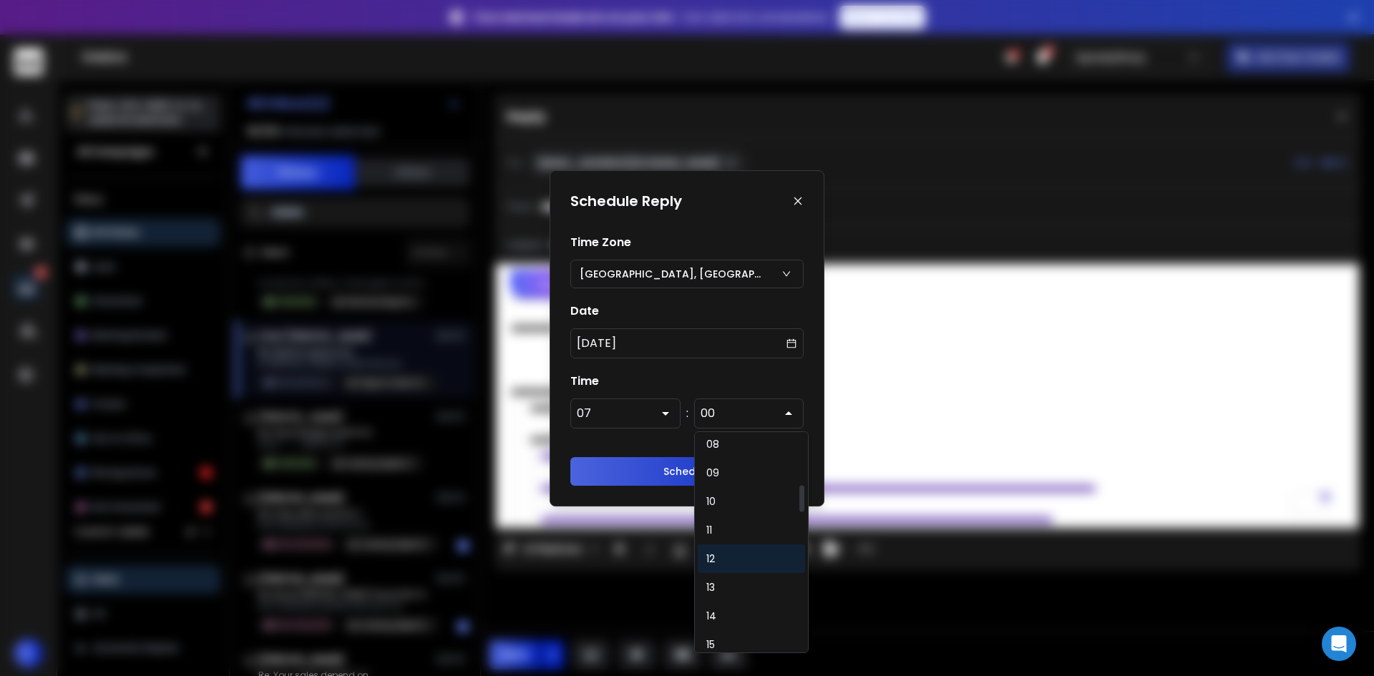
scroll to position [401, 0]
click at [718, 614] on p "20" at bounding box center [712, 621] width 18 height 20
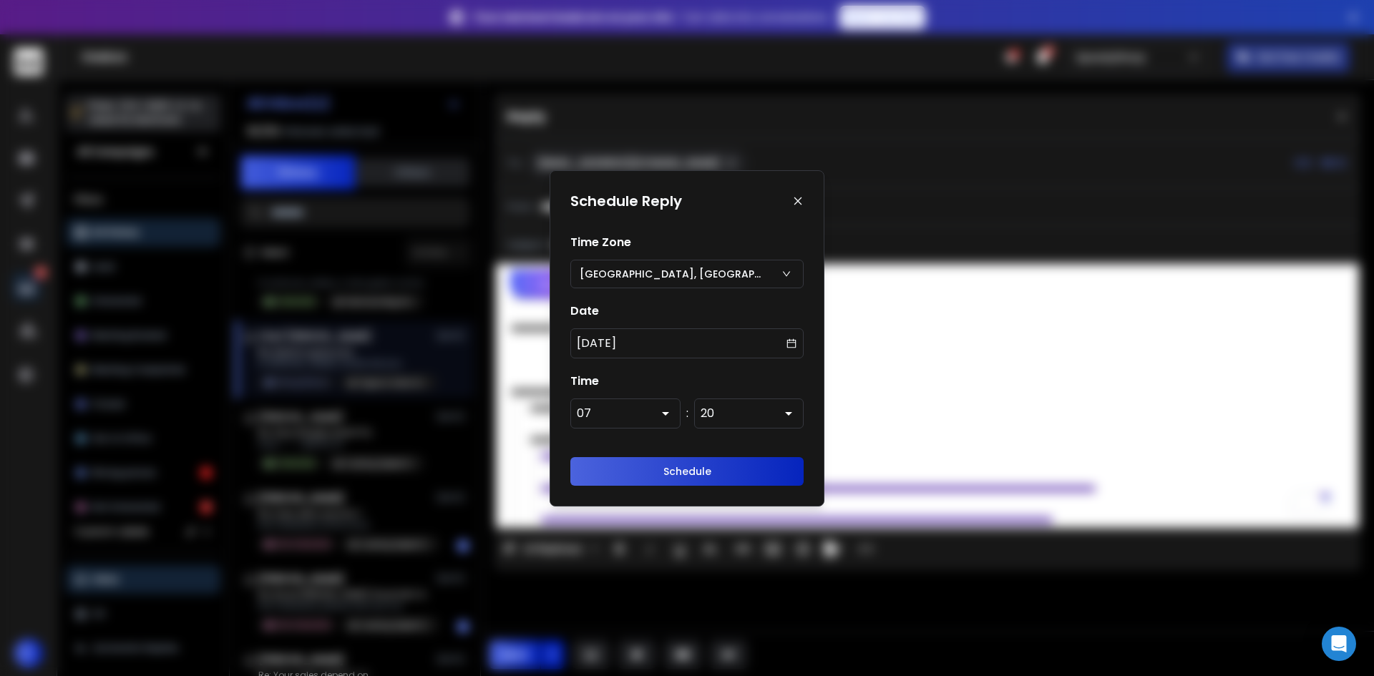
click at [688, 469] on div "Schedule" at bounding box center [686, 471] width 233 height 29
